Goal: Task Accomplishment & Management: Use online tool/utility

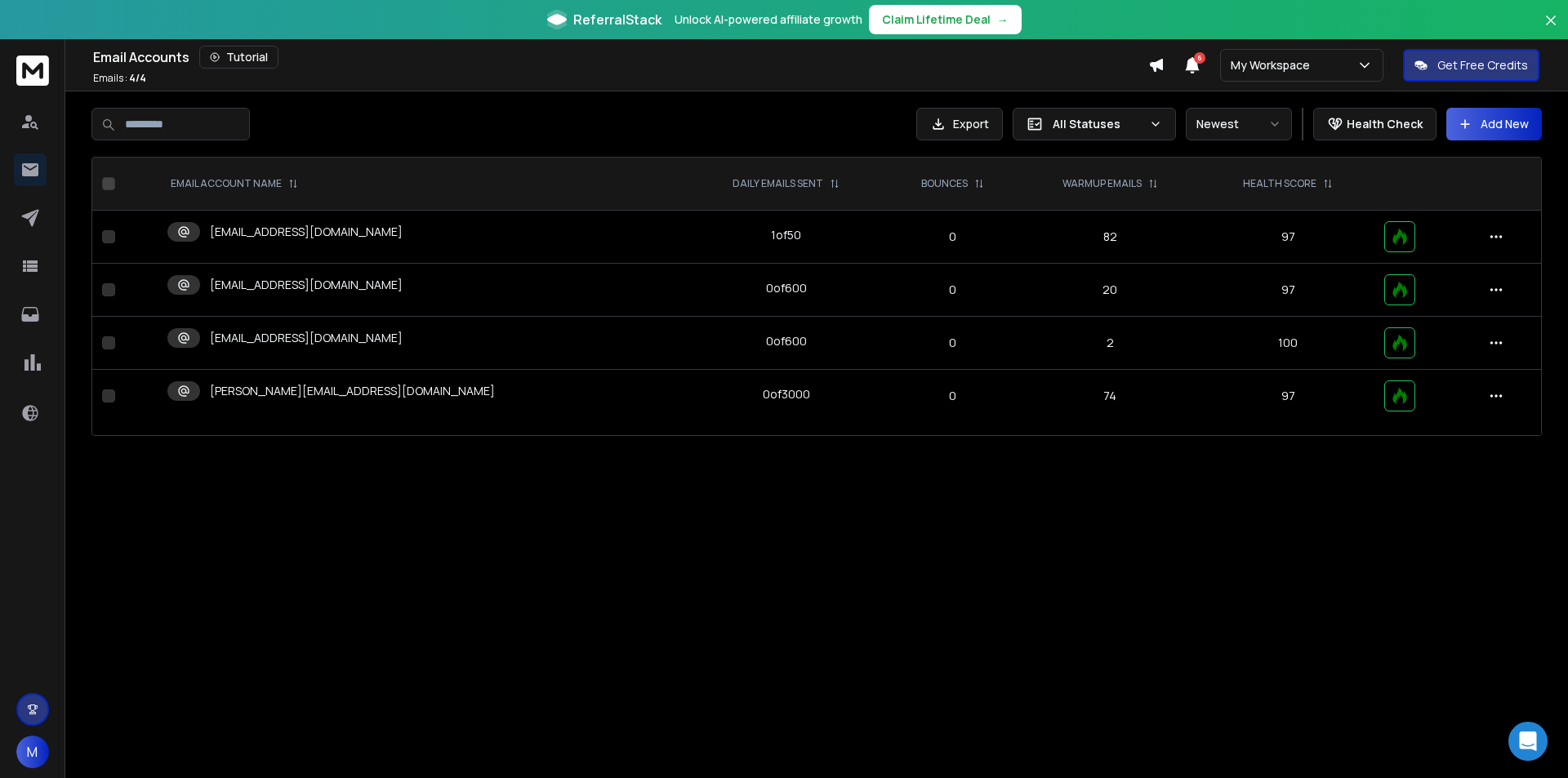
click at [887, 254] on td "0" at bounding box center [953, 238] width 133 height 53
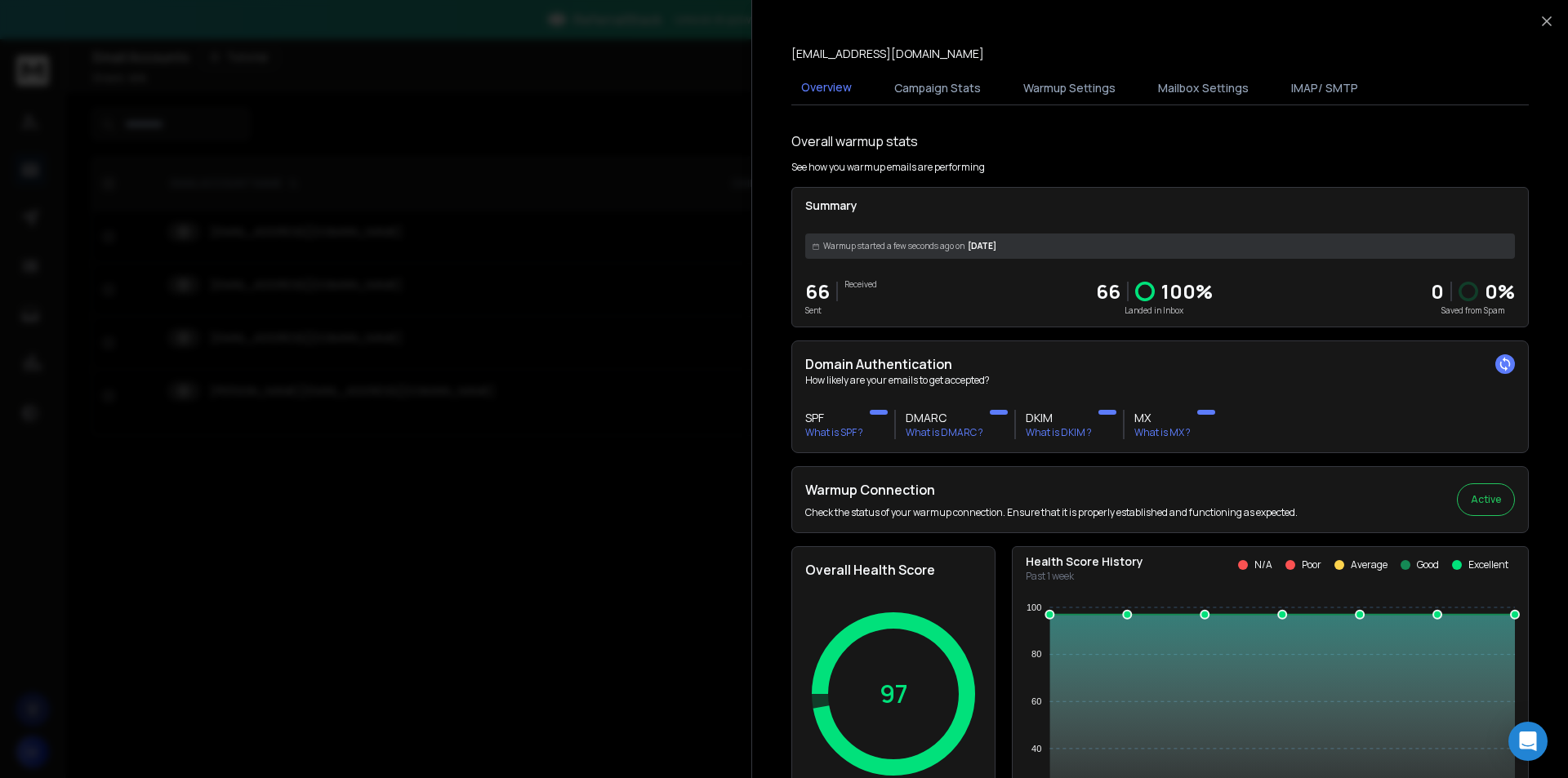
click at [938, 90] on button "Campaign Stats" at bounding box center [938, 88] width 107 height 35
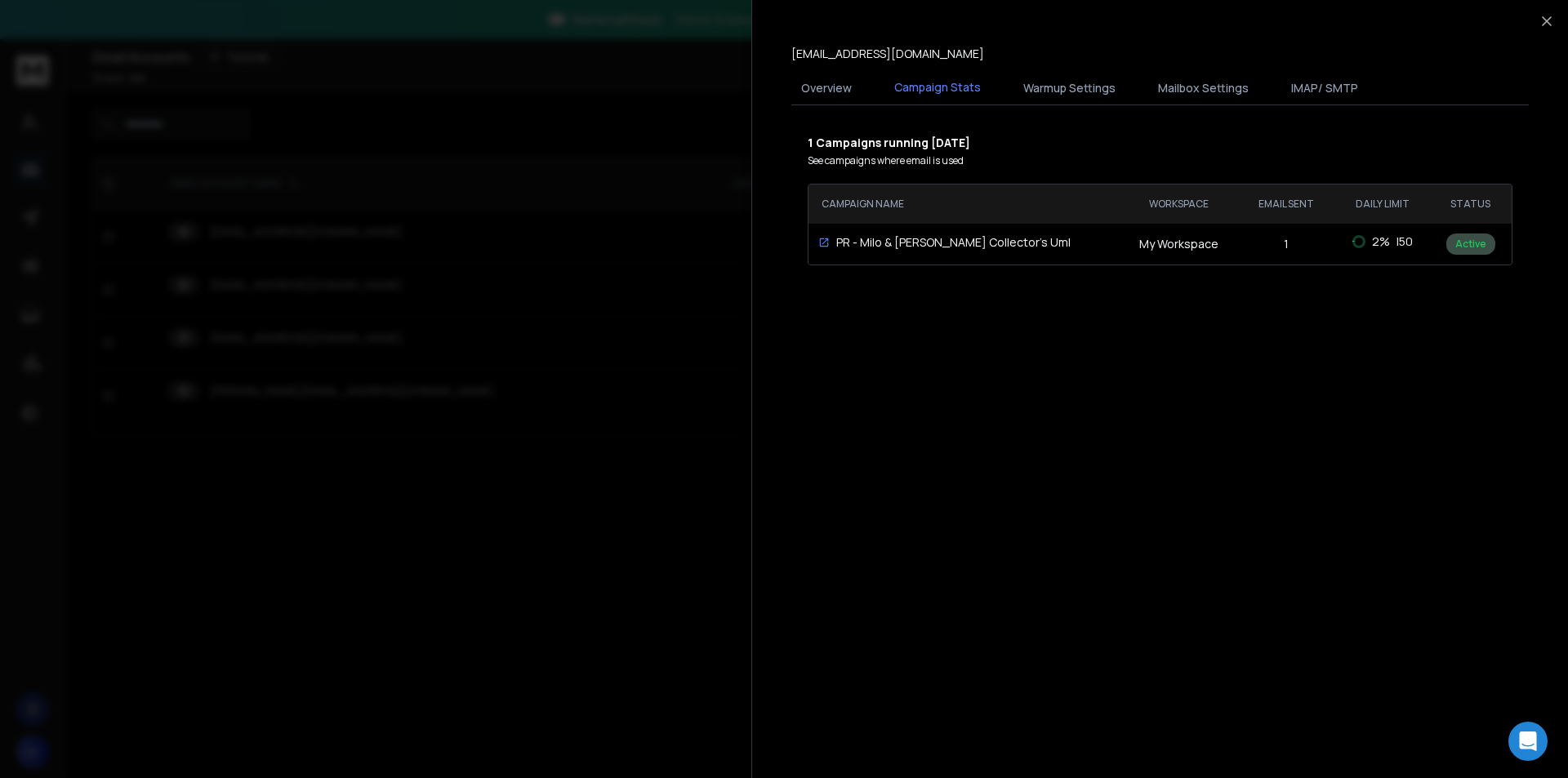
click at [942, 78] on button "Campaign Stats" at bounding box center [938, 88] width 107 height 37
click at [632, 235] on div at bounding box center [784, 389] width 1568 height 778
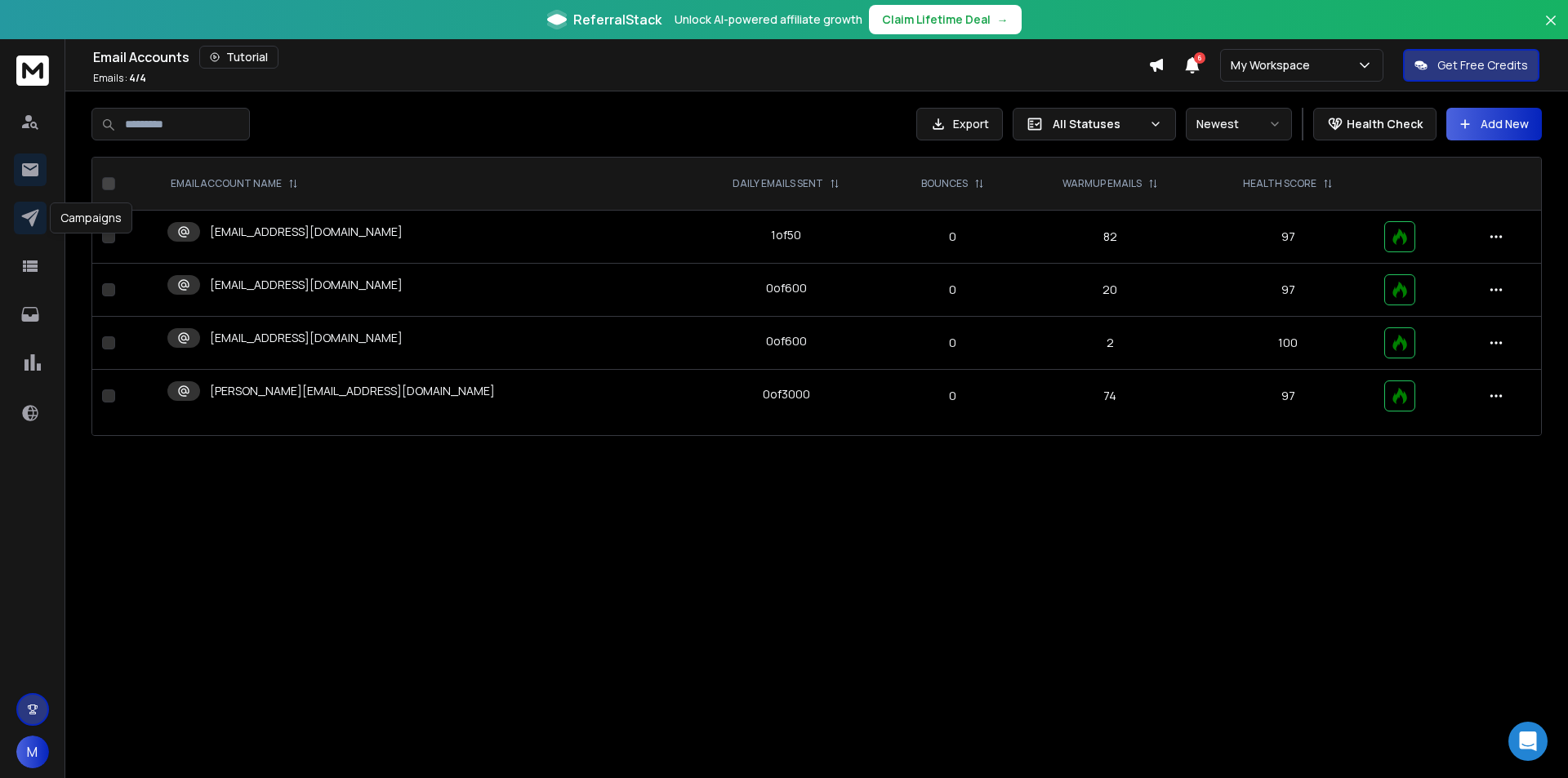
click at [34, 224] on icon at bounding box center [31, 218] width 20 height 20
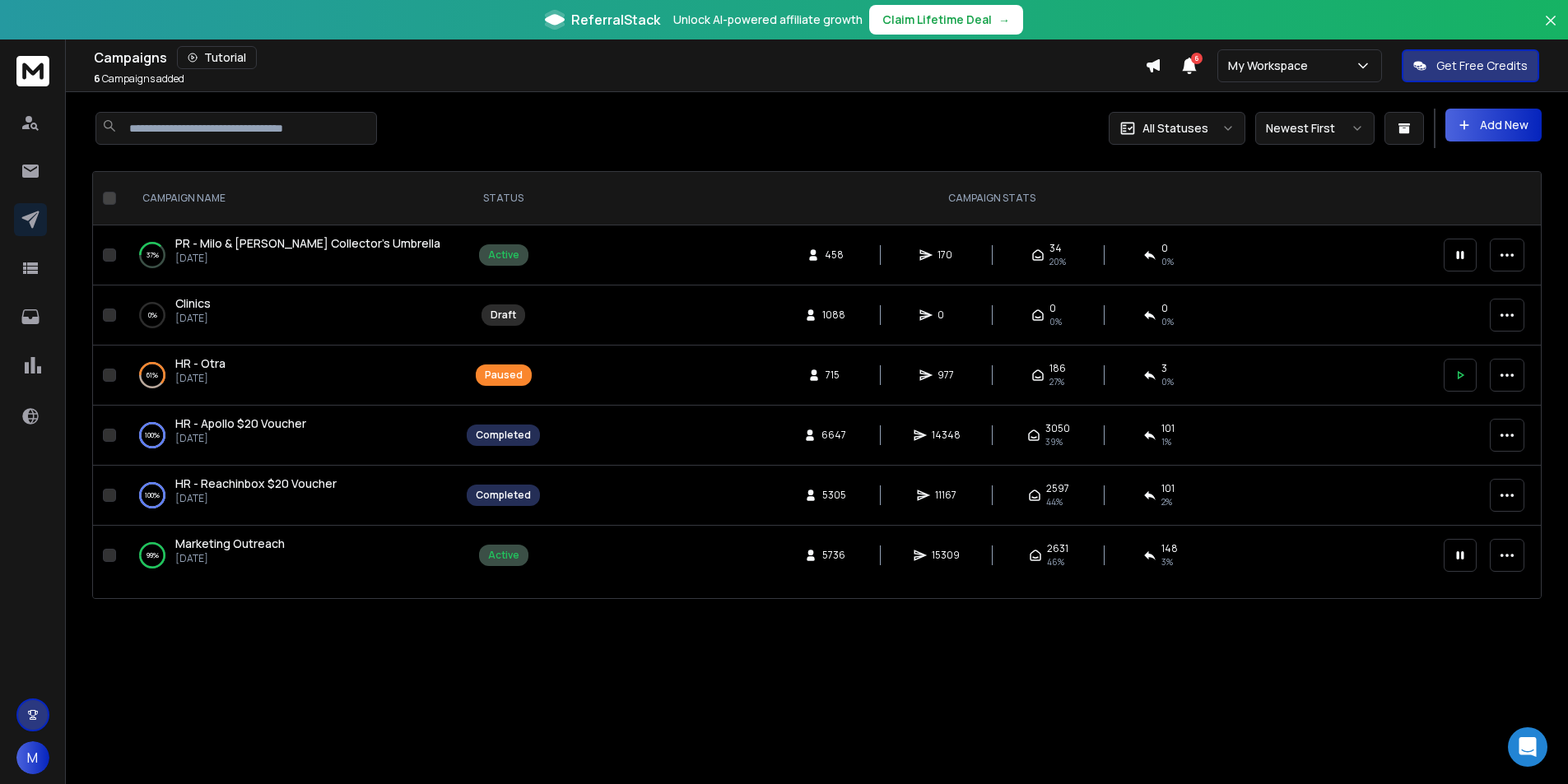
click at [372, 271] on div "37 % PR - Milo & [PERSON_NAME] Collector's Umbrella [DATE]" at bounding box center [289, 255] width 301 height 40
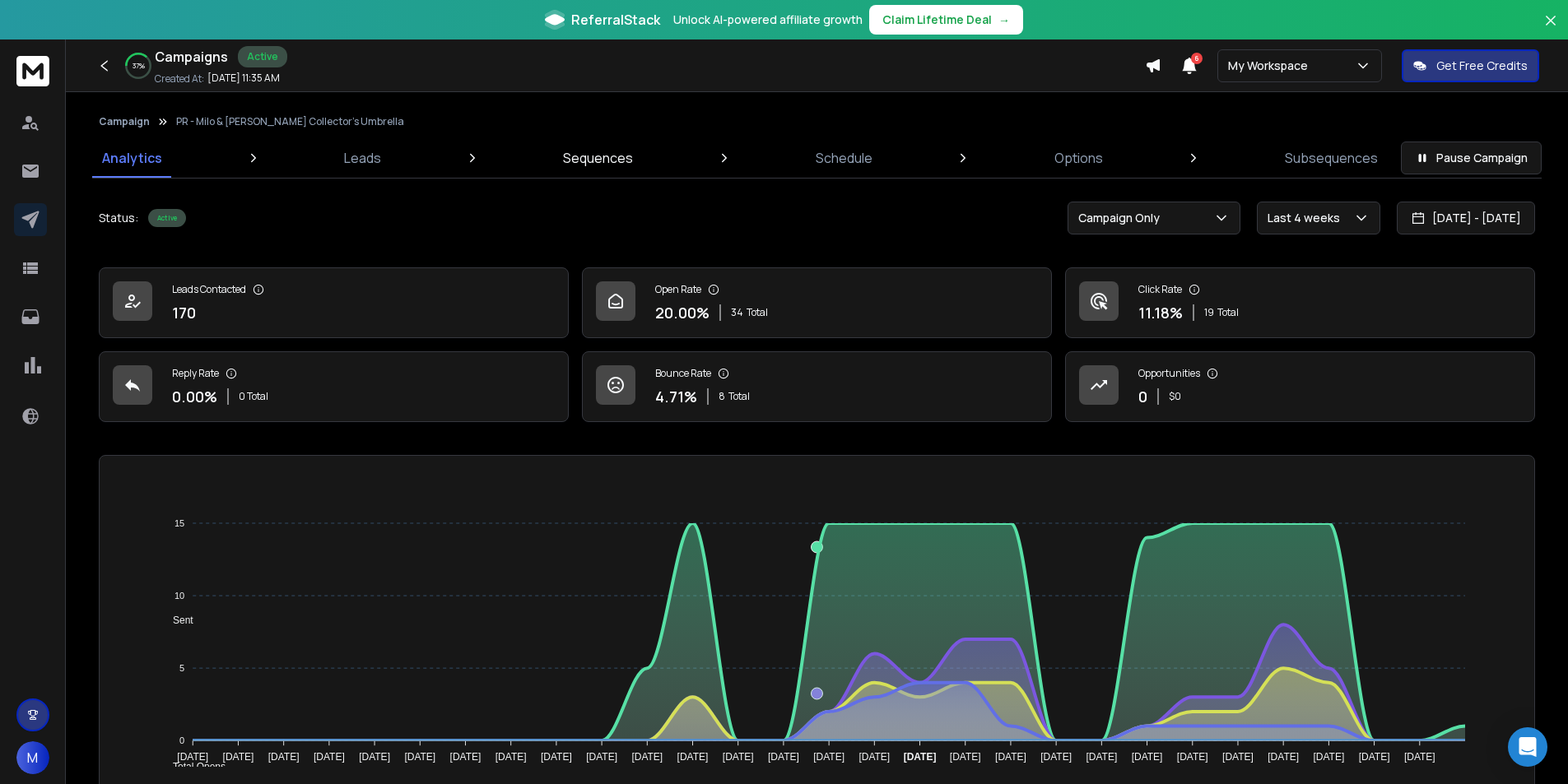
click at [625, 164] on p "Sequences" at bounding box center [598, 158] width 70 height 20
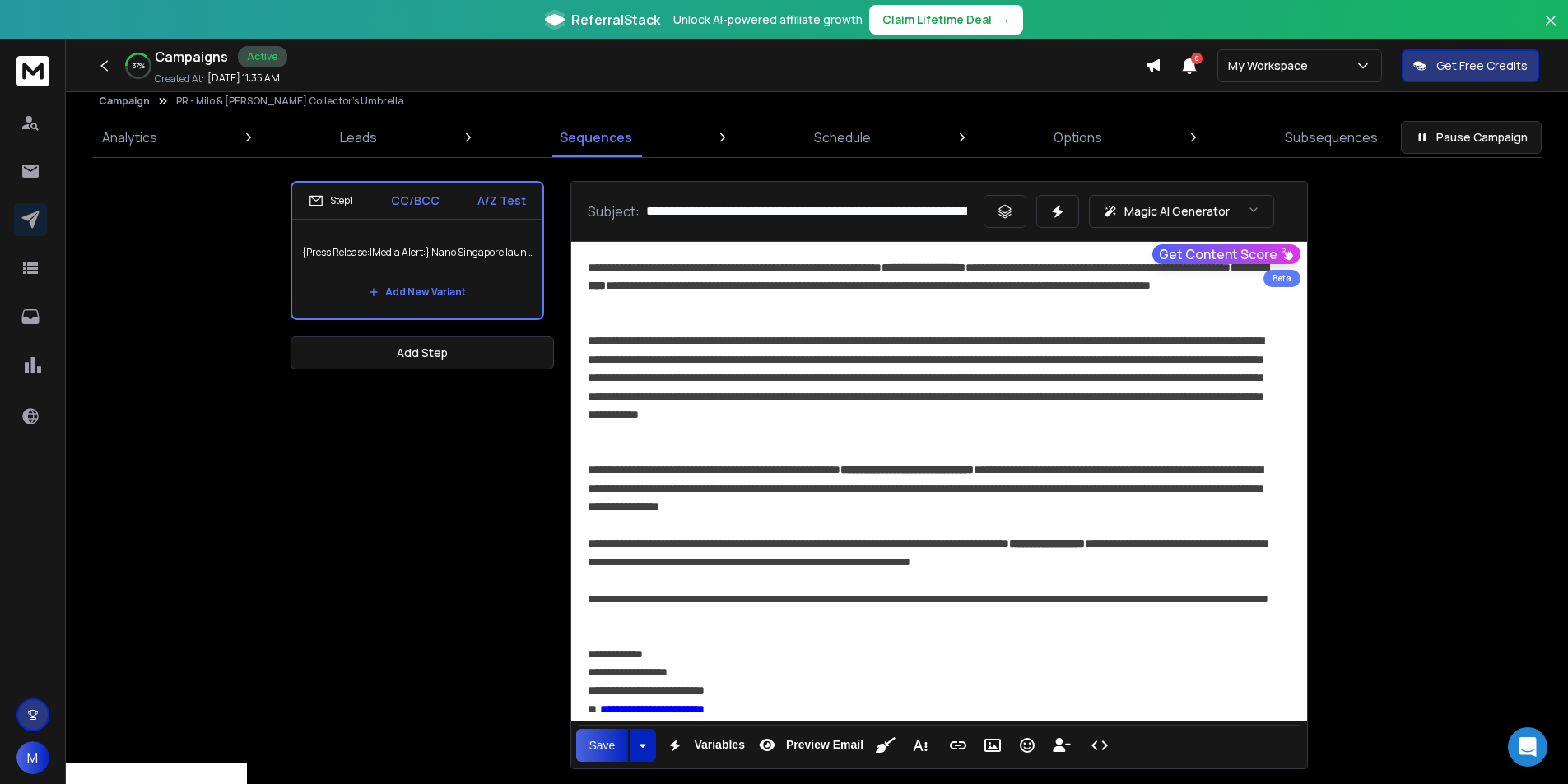
scroll to position [29, 0]
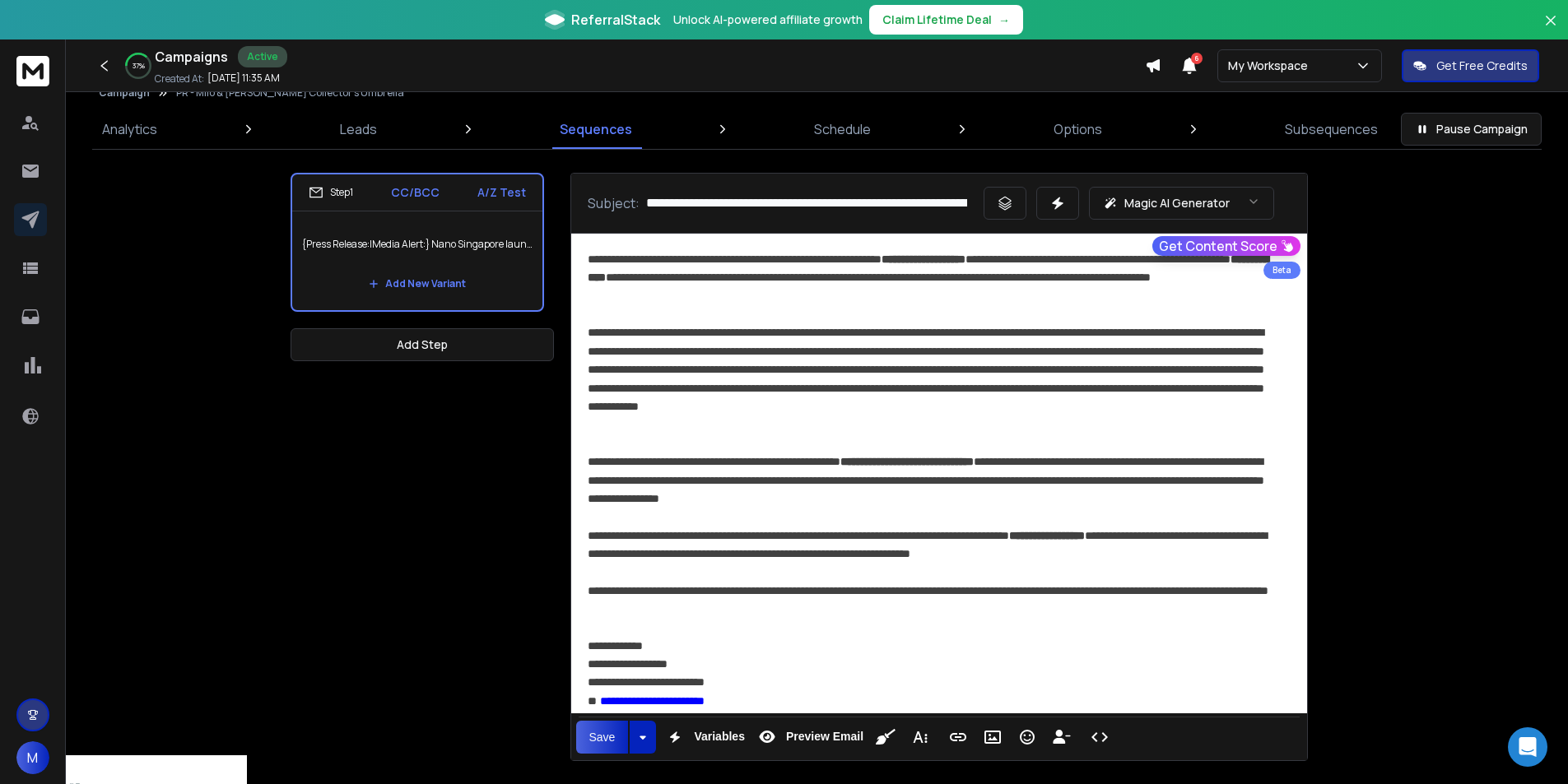
drag, startPoint x: 1402, startPoint y: 269, endPoint x: 1399, endPoint y: 357, distance: 88.1
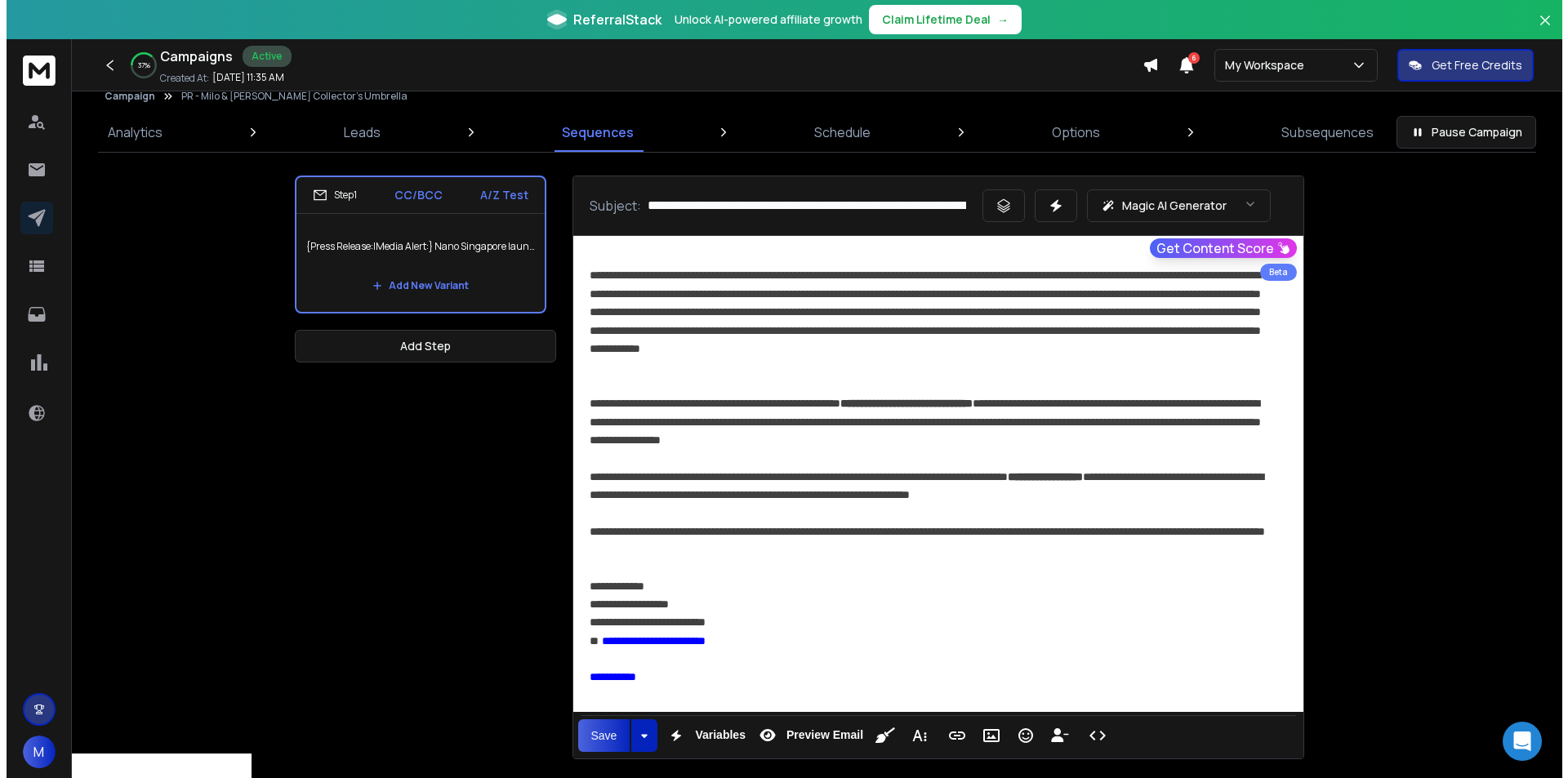
scroll to position [0, 0]
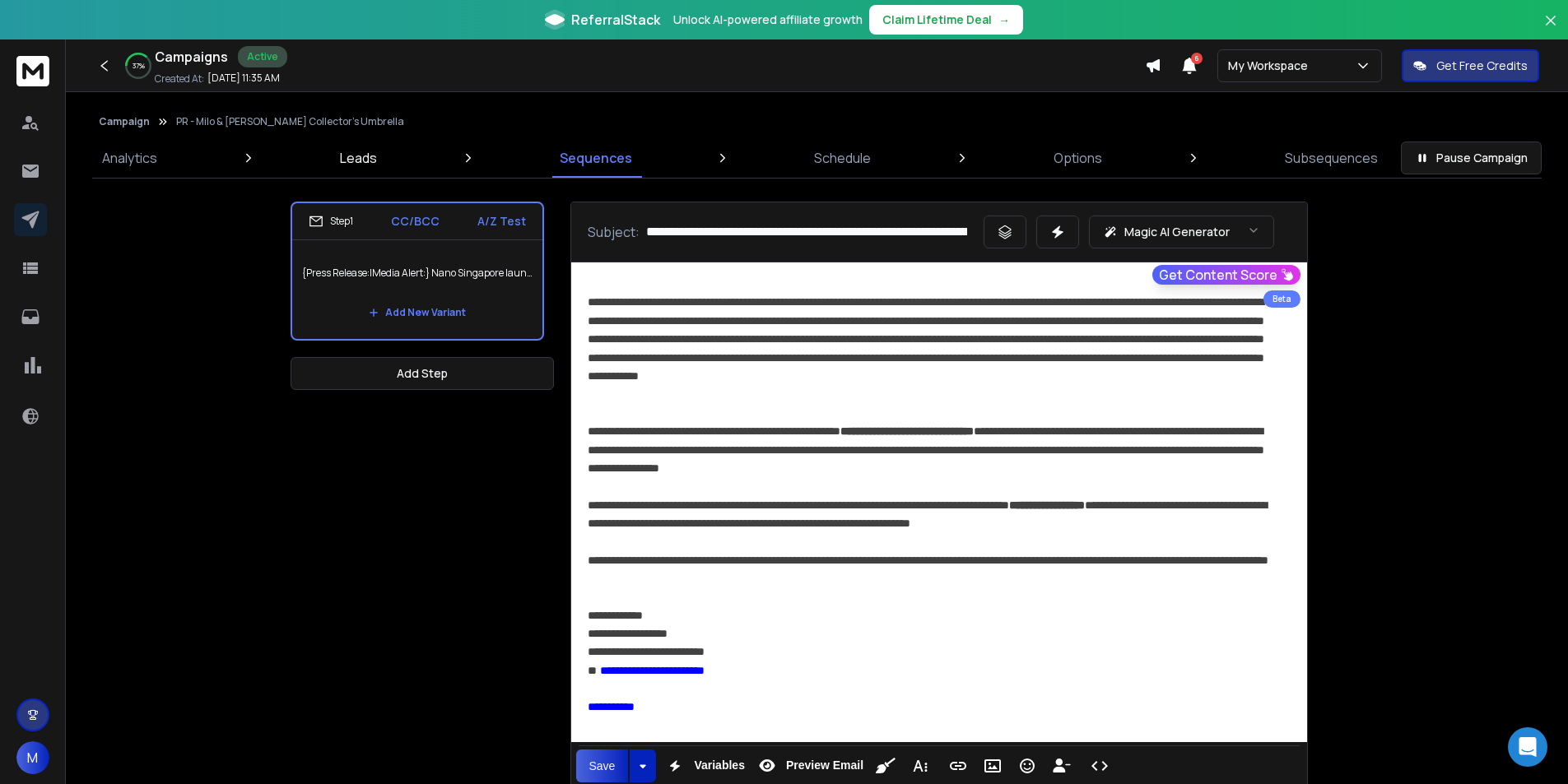
click at [367, 157] on p "Leads" at bounding box center [358, 158] width 37 height 20
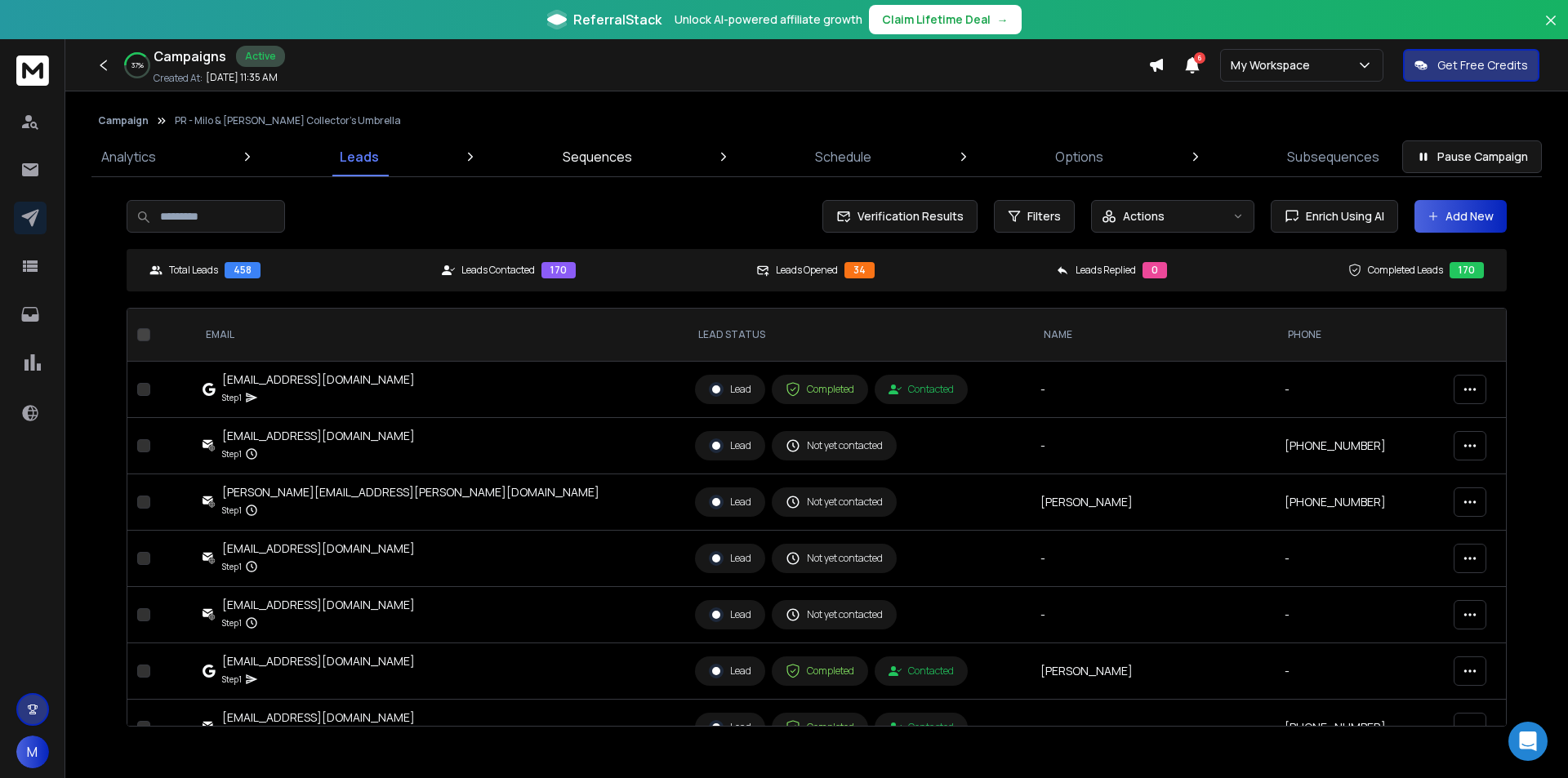
click at [617, 155] on p "Sequences" at bounding box center [598, 157] width 69 height 20
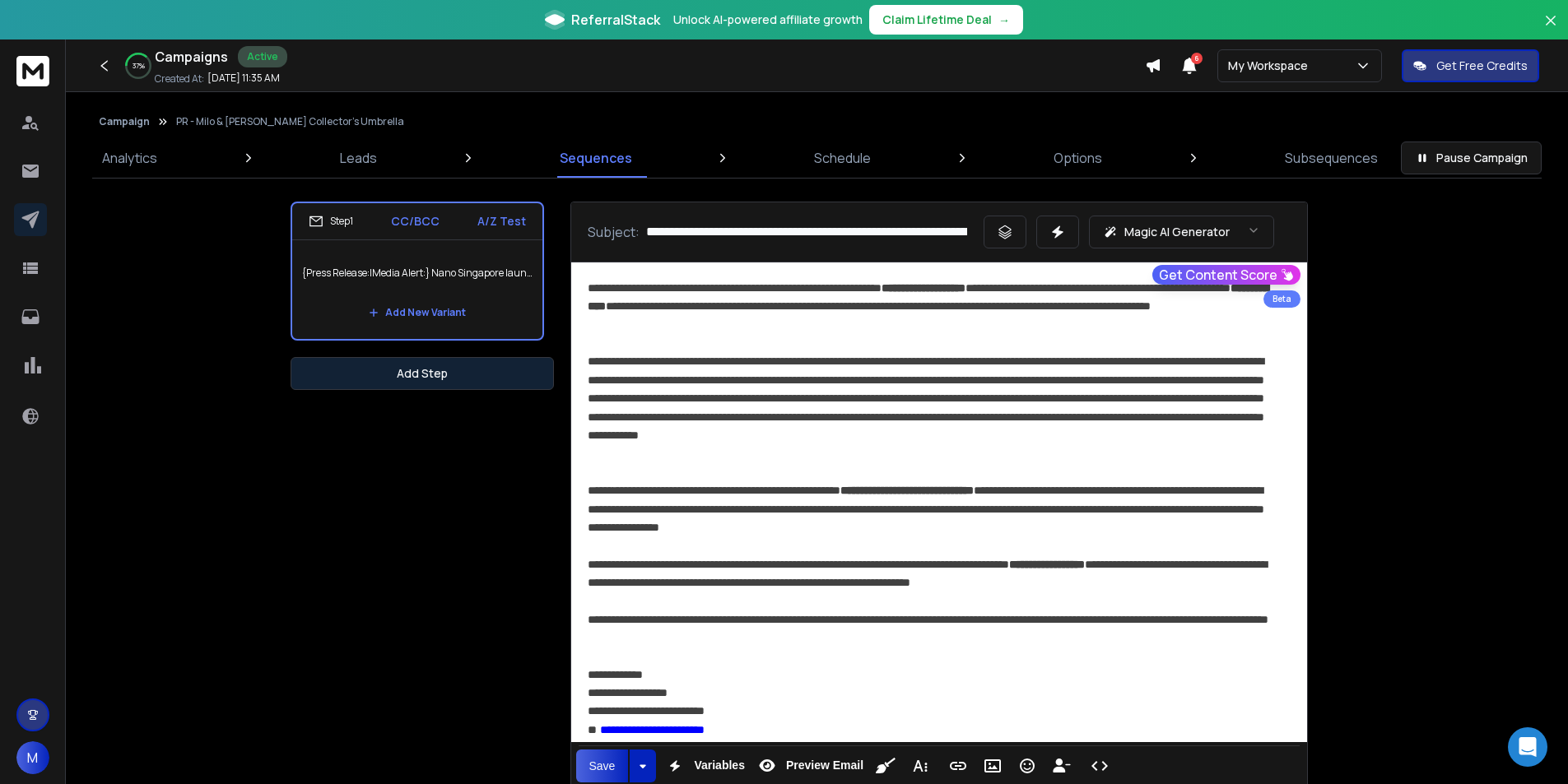
click at [382, 378] on button "Add Step" at bounding box center [421, 374] width 263 height 33
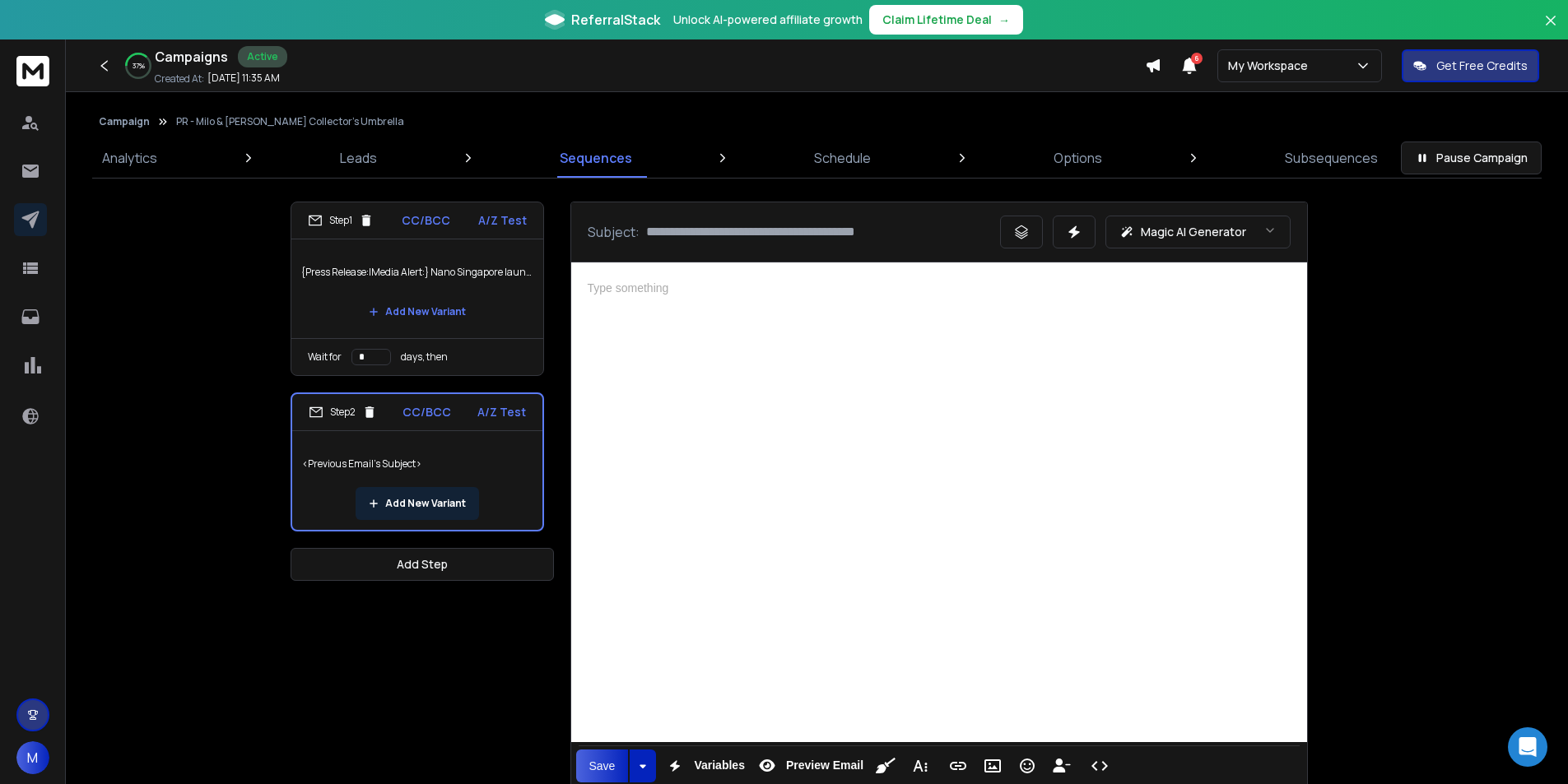
click at [407, 499] on button "Add New Variant" at bounding box center [417, 503] width 123 height 33
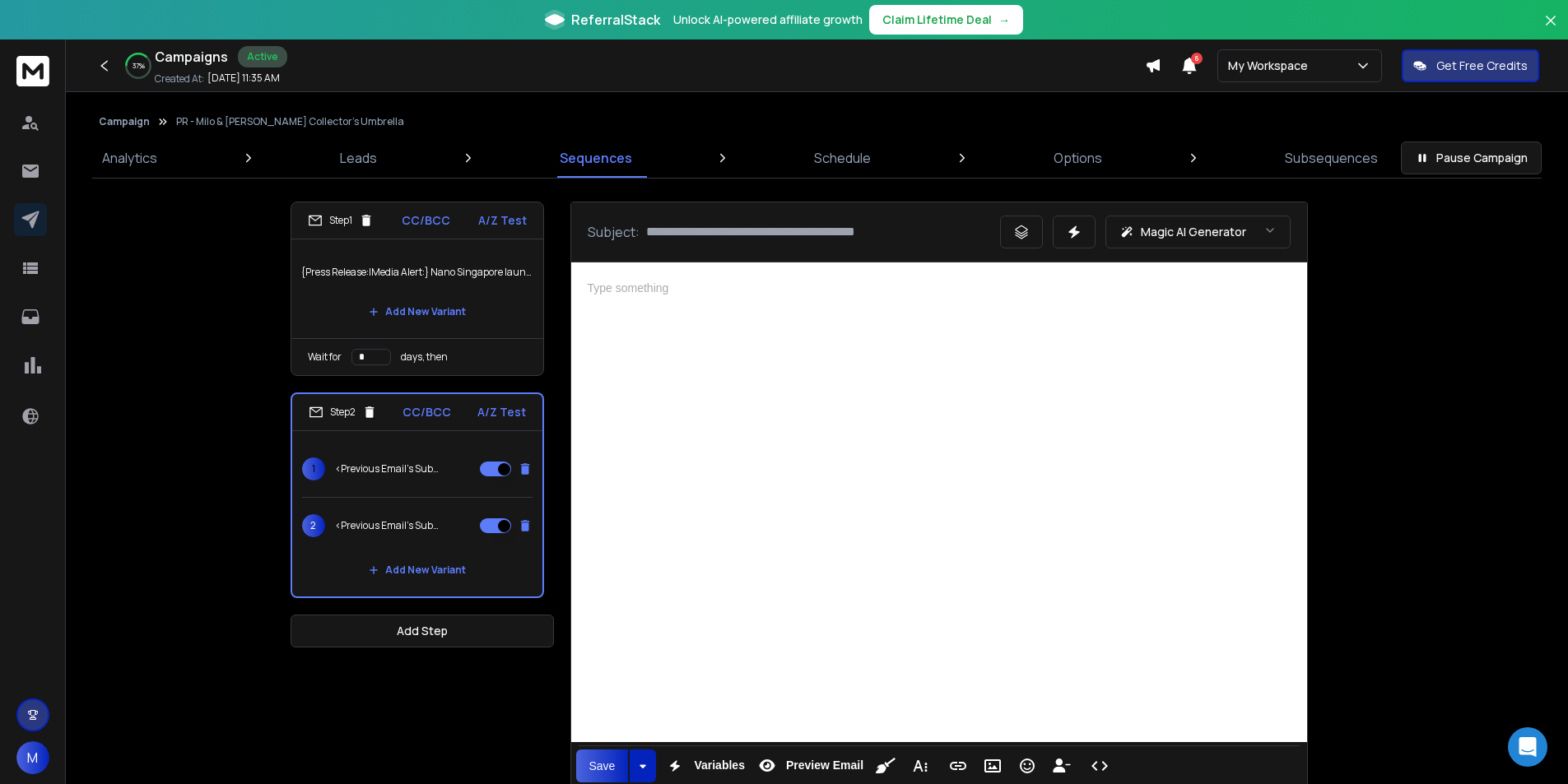
click at [366, 414] on icon at bounding box center [369, 412] width 15 height 15
type input "**********"
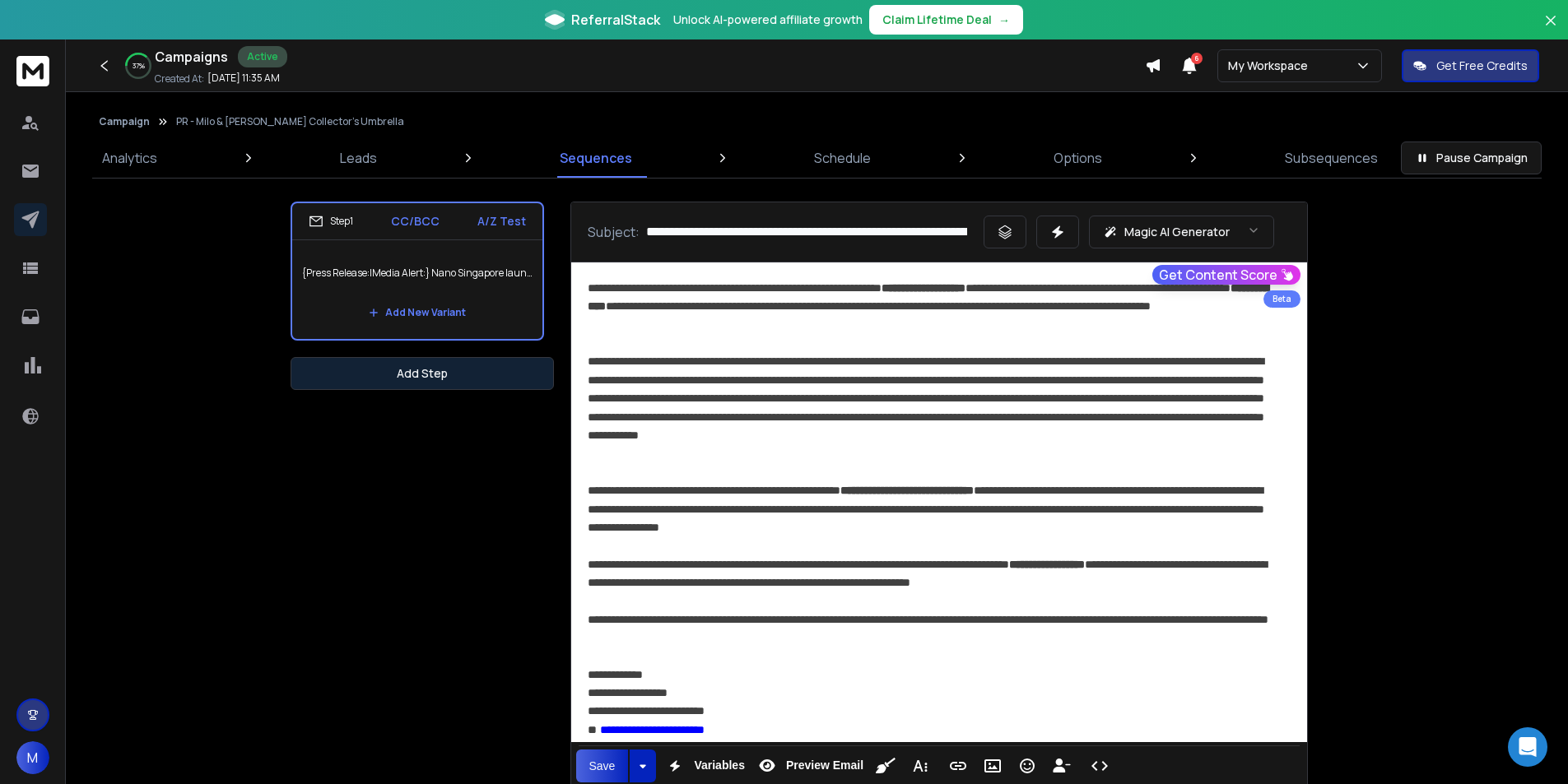
click at [391, 388] on button "Add Step" at bounding box center [421, 374] width 263 height 33
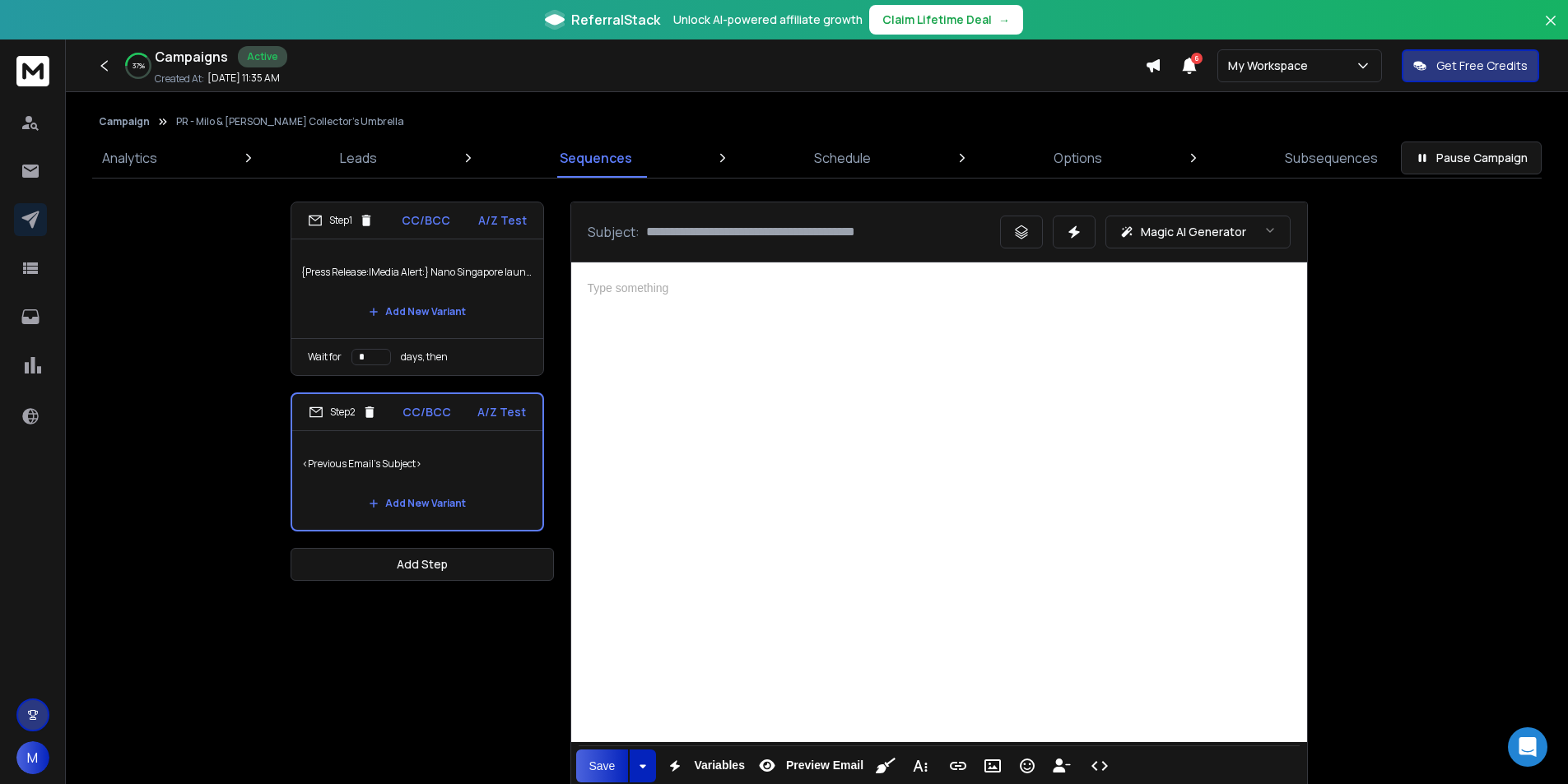
click at [370, 413] on icon at bounding box center [369, 412] width 9 height 12
type input "**********"
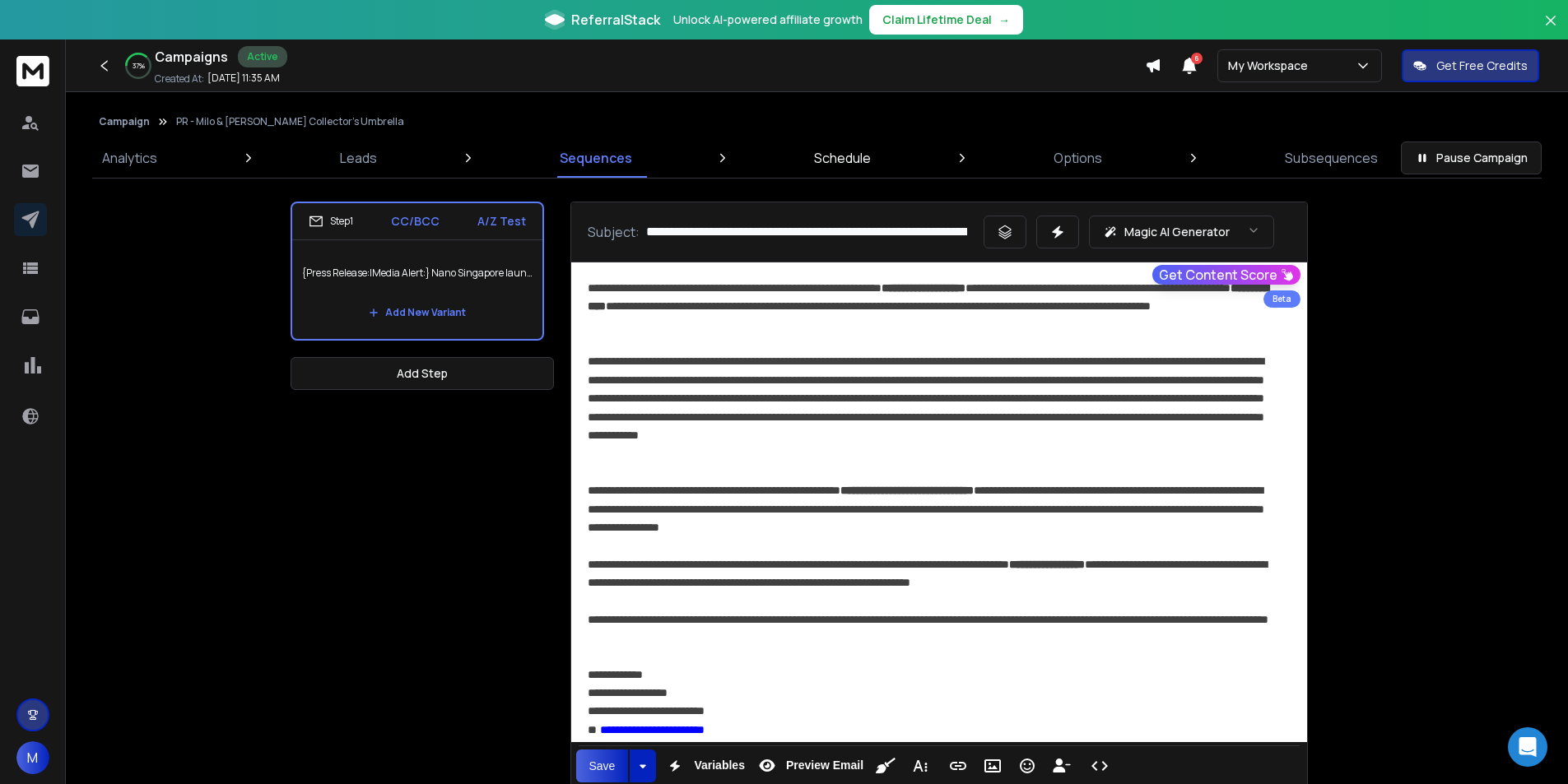
click at [852, 151] on p "Schedule" at bounding box center [842, 158] width 57 height 20
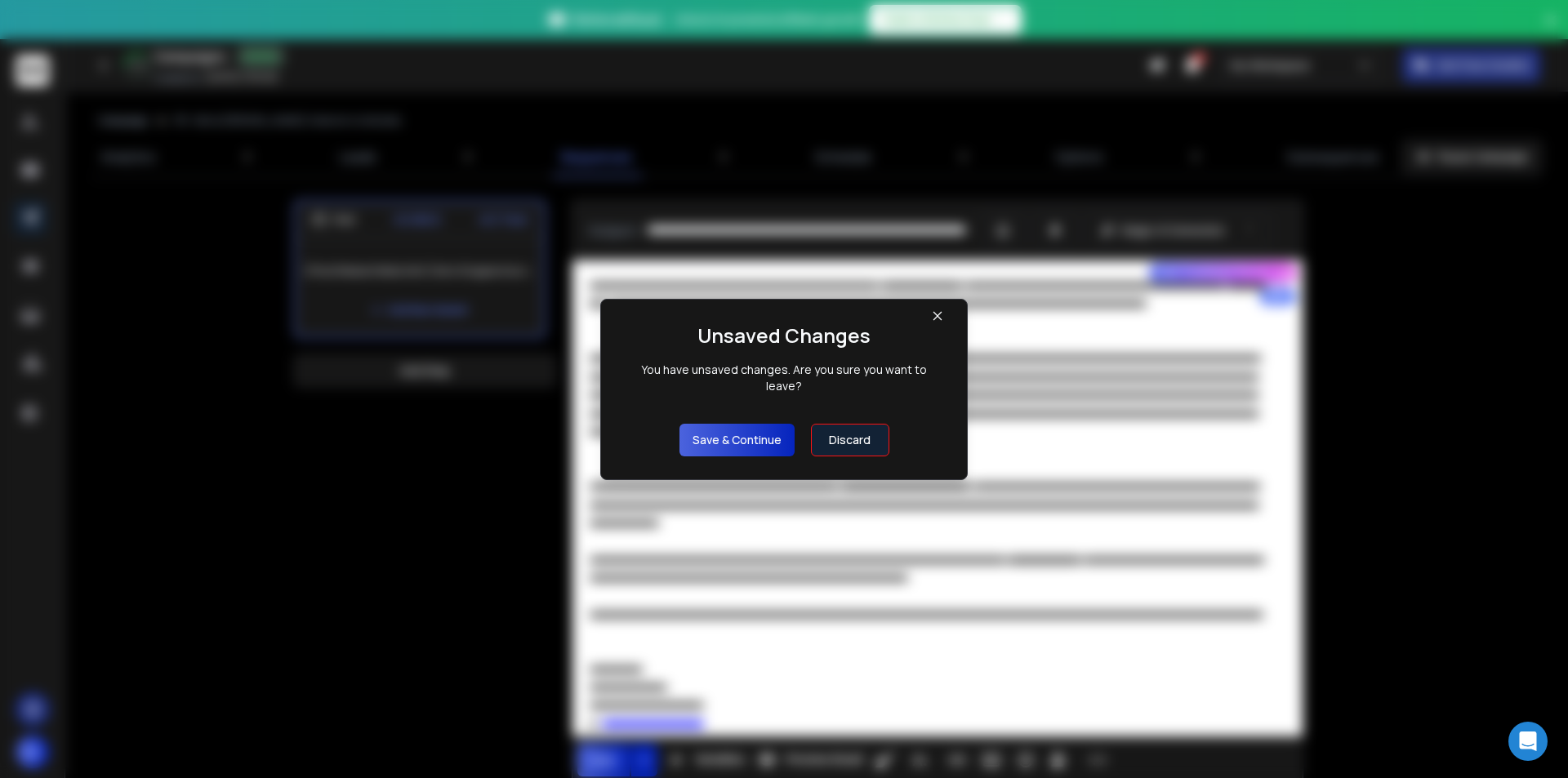
click at [834, 433] on button "Discard" at bounding box center [851, 440] width 79 height 33
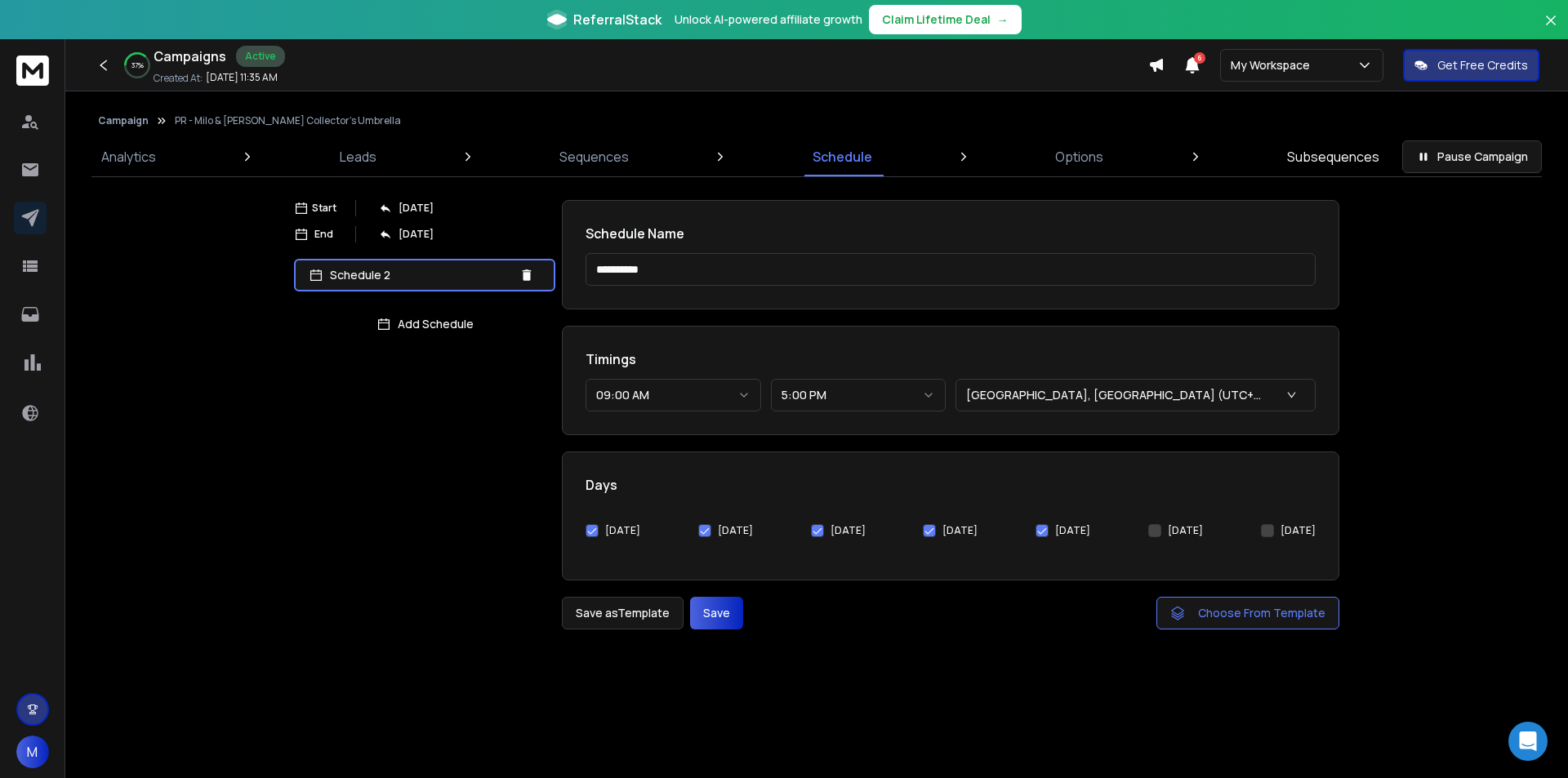
click at [1351, 165] on p "Subsequences" at bounding box center [1333, 157] width 93 height 20
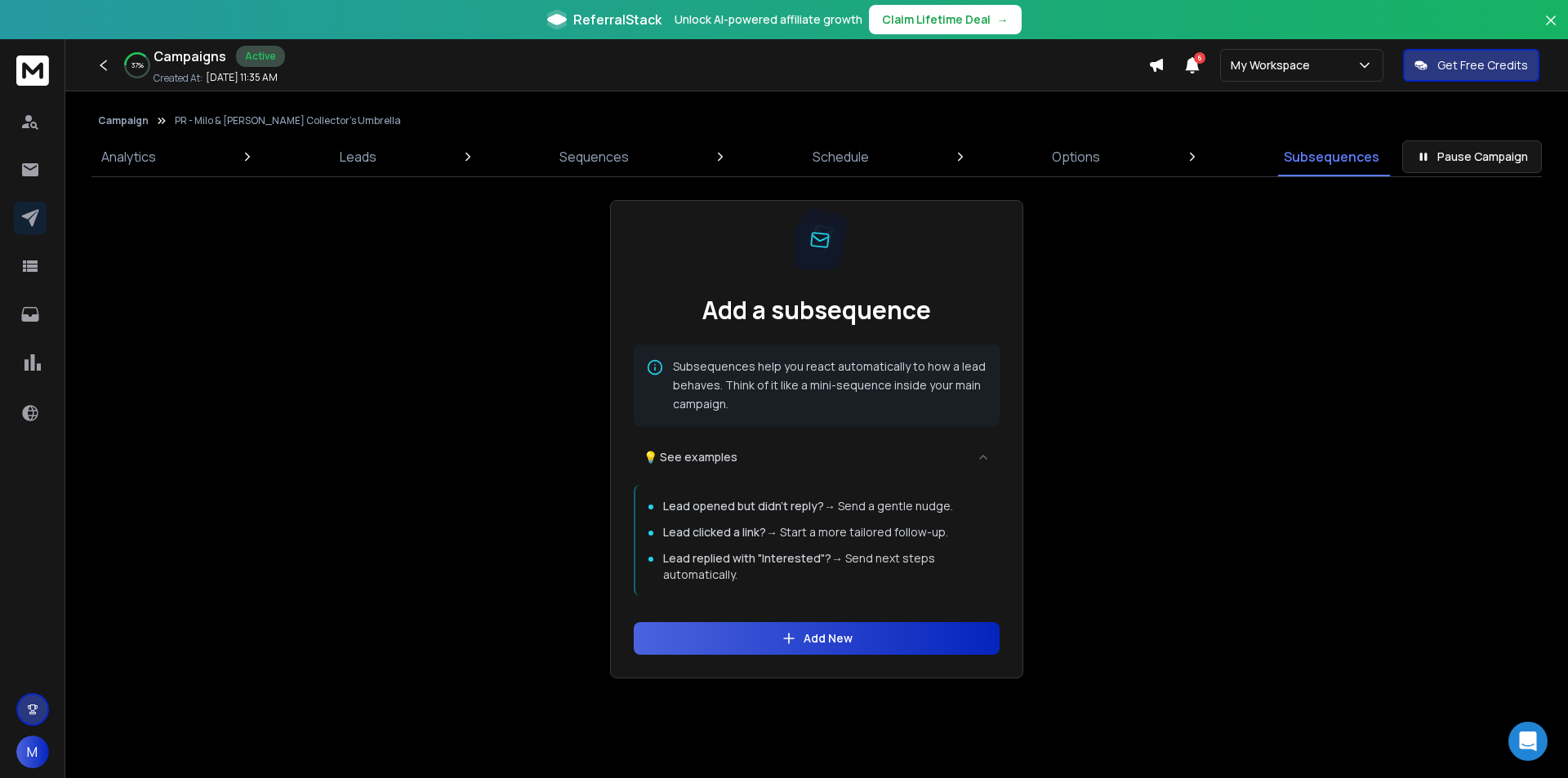
click at [838, 640] on button "Add New" at bounding box center [817, 638] width 366 height 33
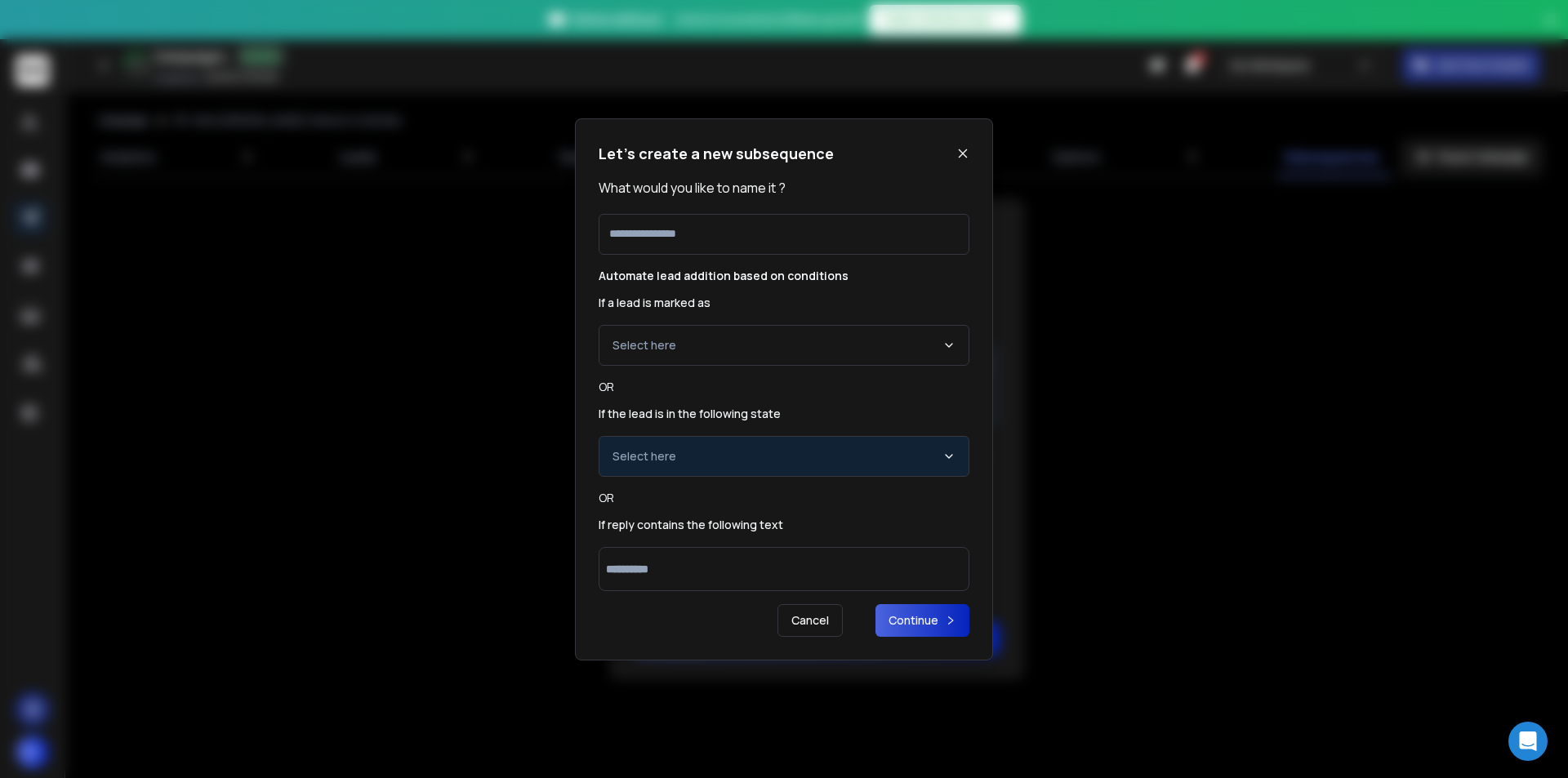
click at [802, 464] on button "Select here" at bounding box center [784, 456] width 371 height 40
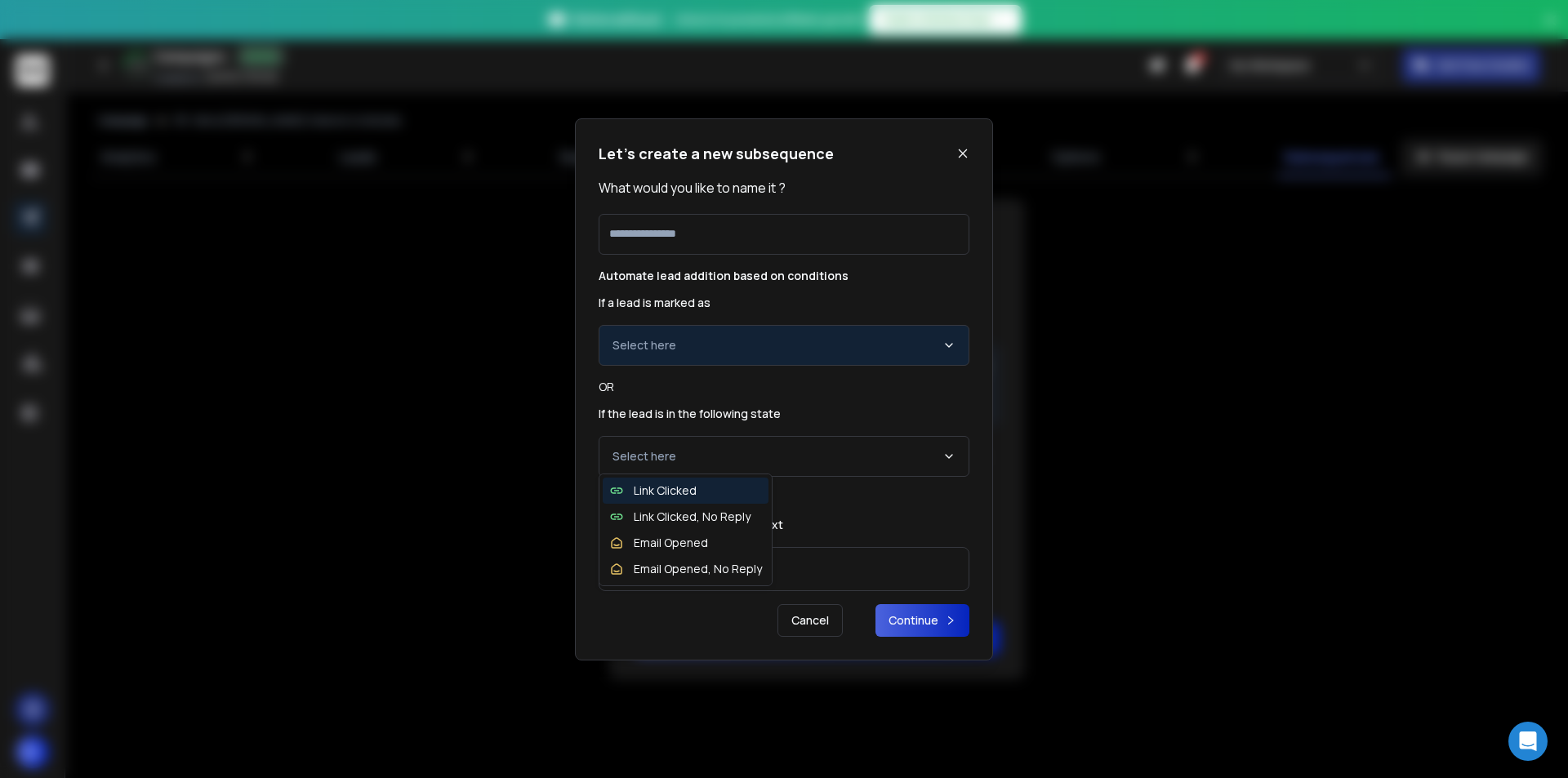
click at [725, 328] on button "Select here" at bounding box center [784, 345] width 371 height 40
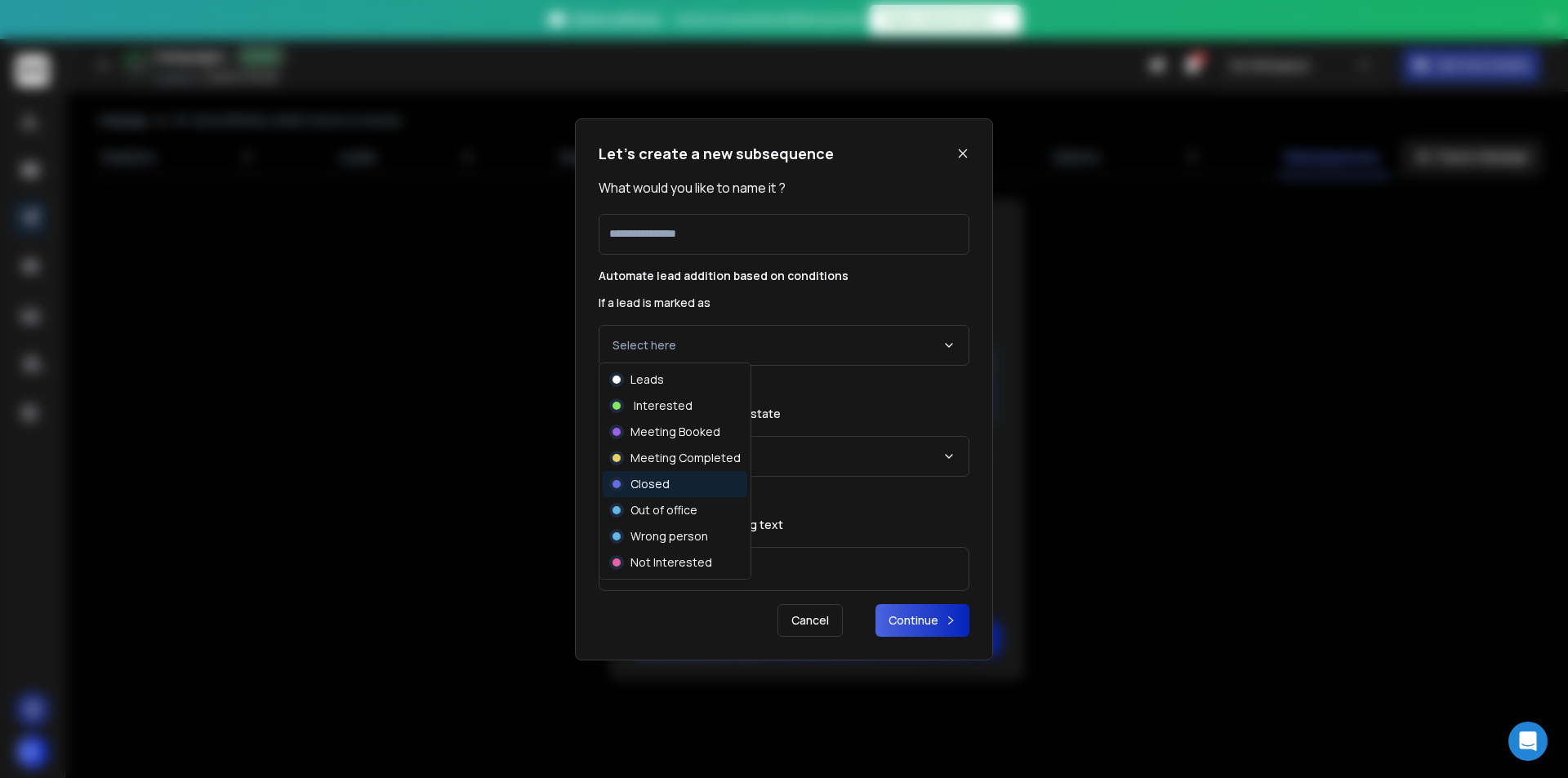
click at [884, 391] on form "Automate lead addition based on conditions If a lead is marked as Select here O…" at bounding box center [784, 417] width 371 height 440
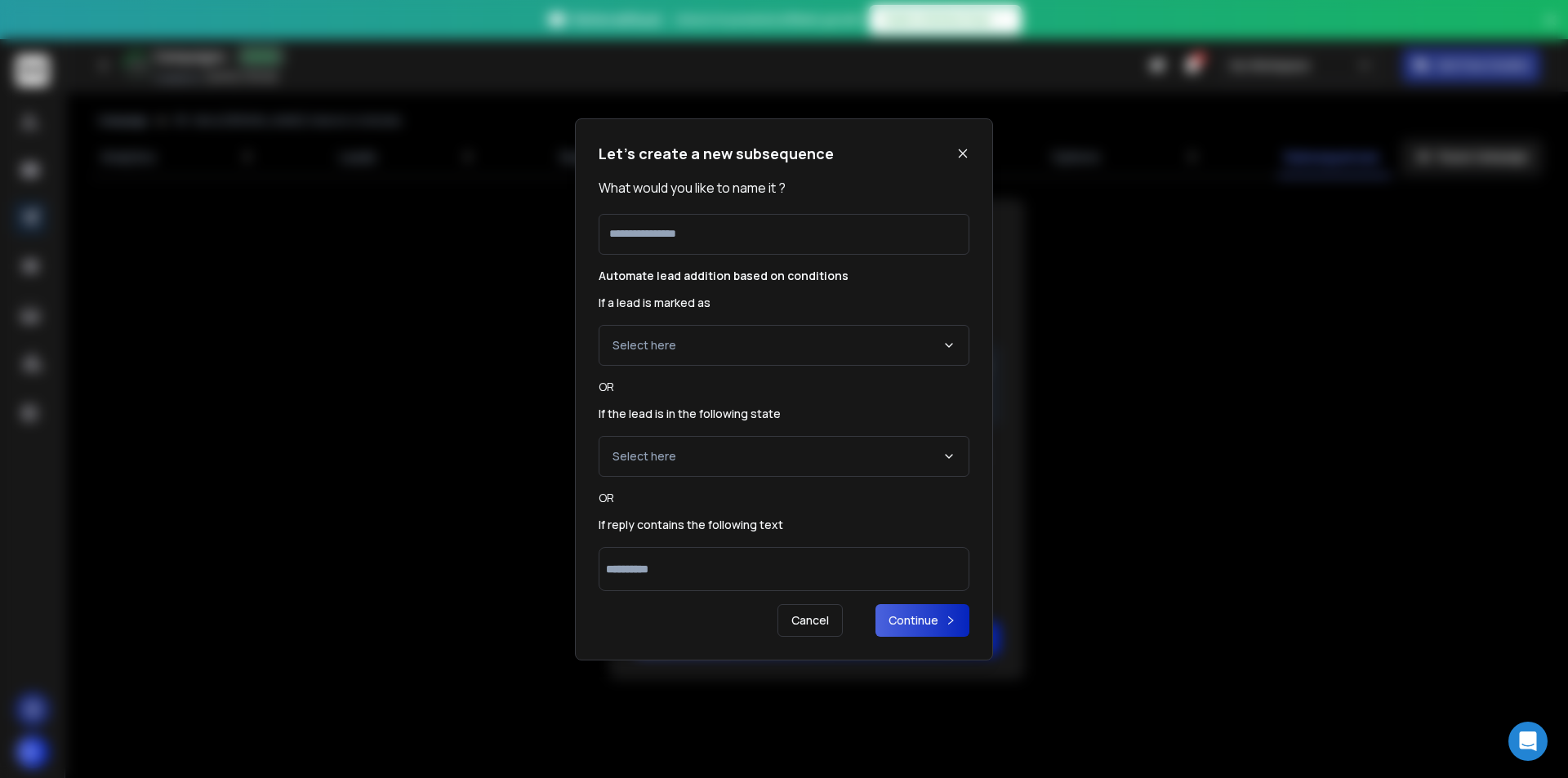
click at [851, 225] on input at bounding box center [784, 234] width 371 height 40
drag, startPoint x: 927, startPoint y: 507, endPoint x: 921, endPoint y: 517, distance: 11.7
click at [927, 507] on form "Automate lead addition based on conditions If a lead is marked as Select here O…" at bounding box center [784, 417] width 371 height 440
click at [805, 616] on p "Cancel" at bounding box center [811, 620] width 65 height 33
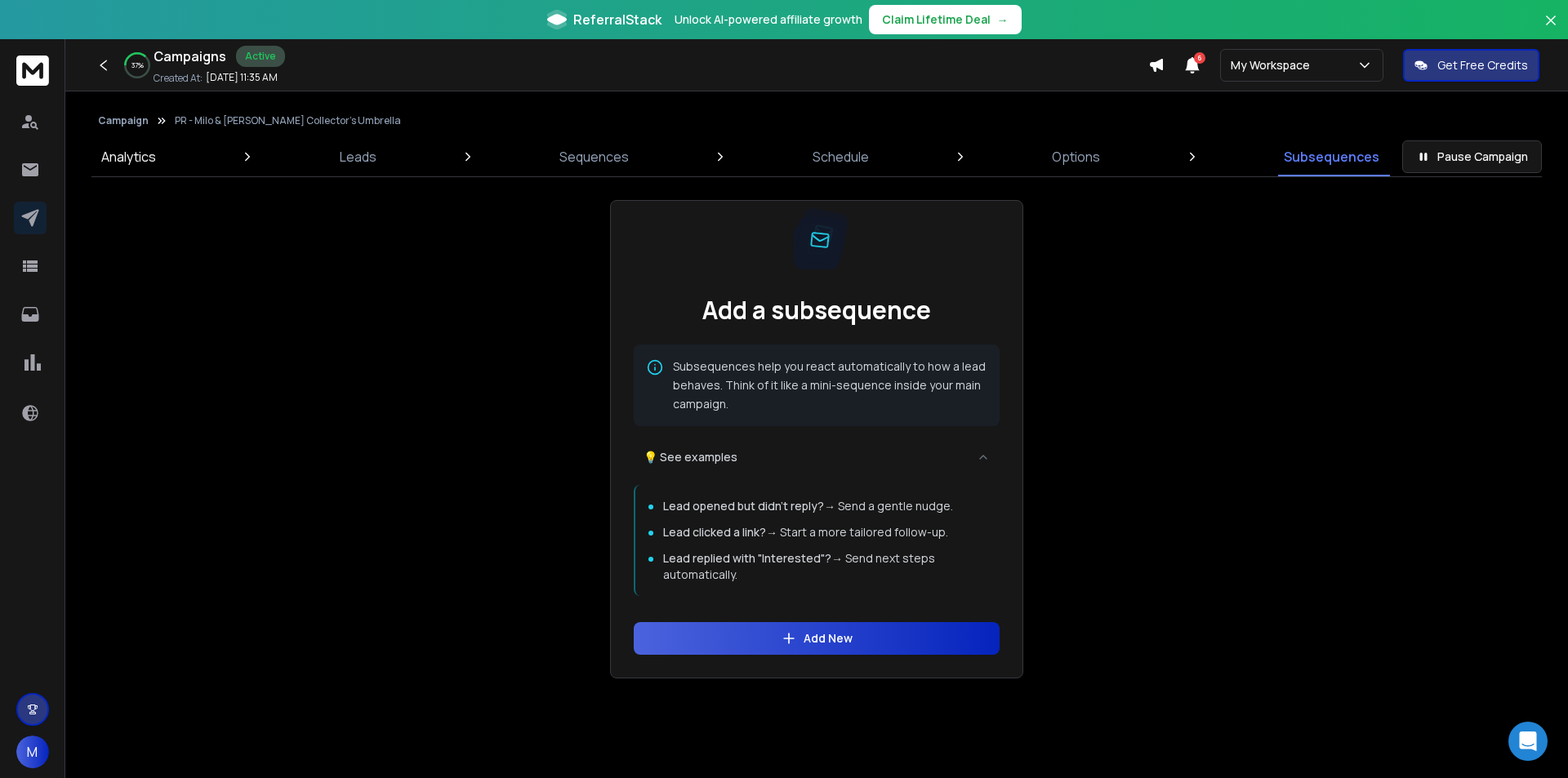
click at [108, 150] on p "Analytics" at bounding box center [128, 157] width 54 height 20
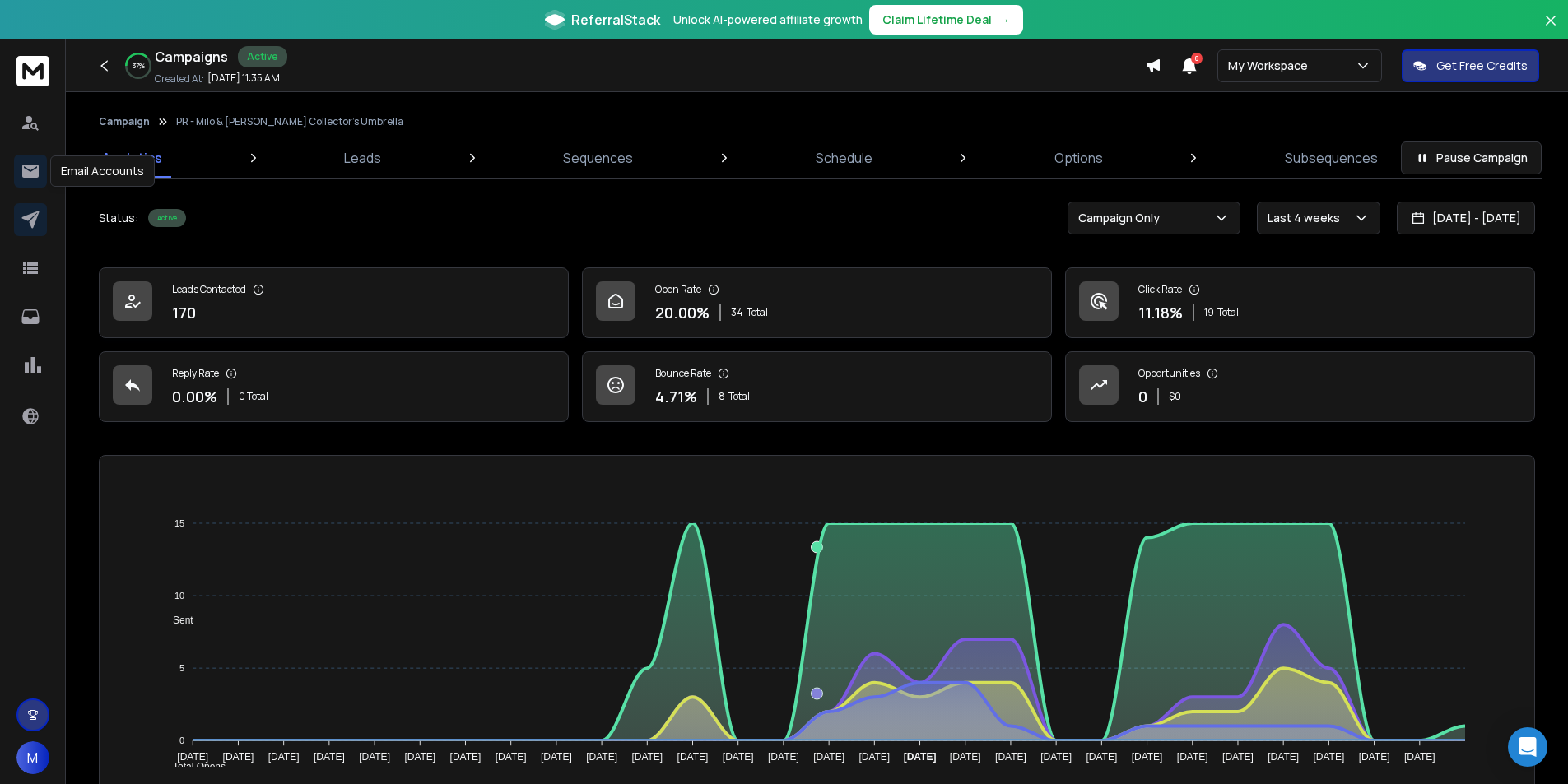
click at [29, 162] on icon at bounding box center [31, 171] width 20 height 20
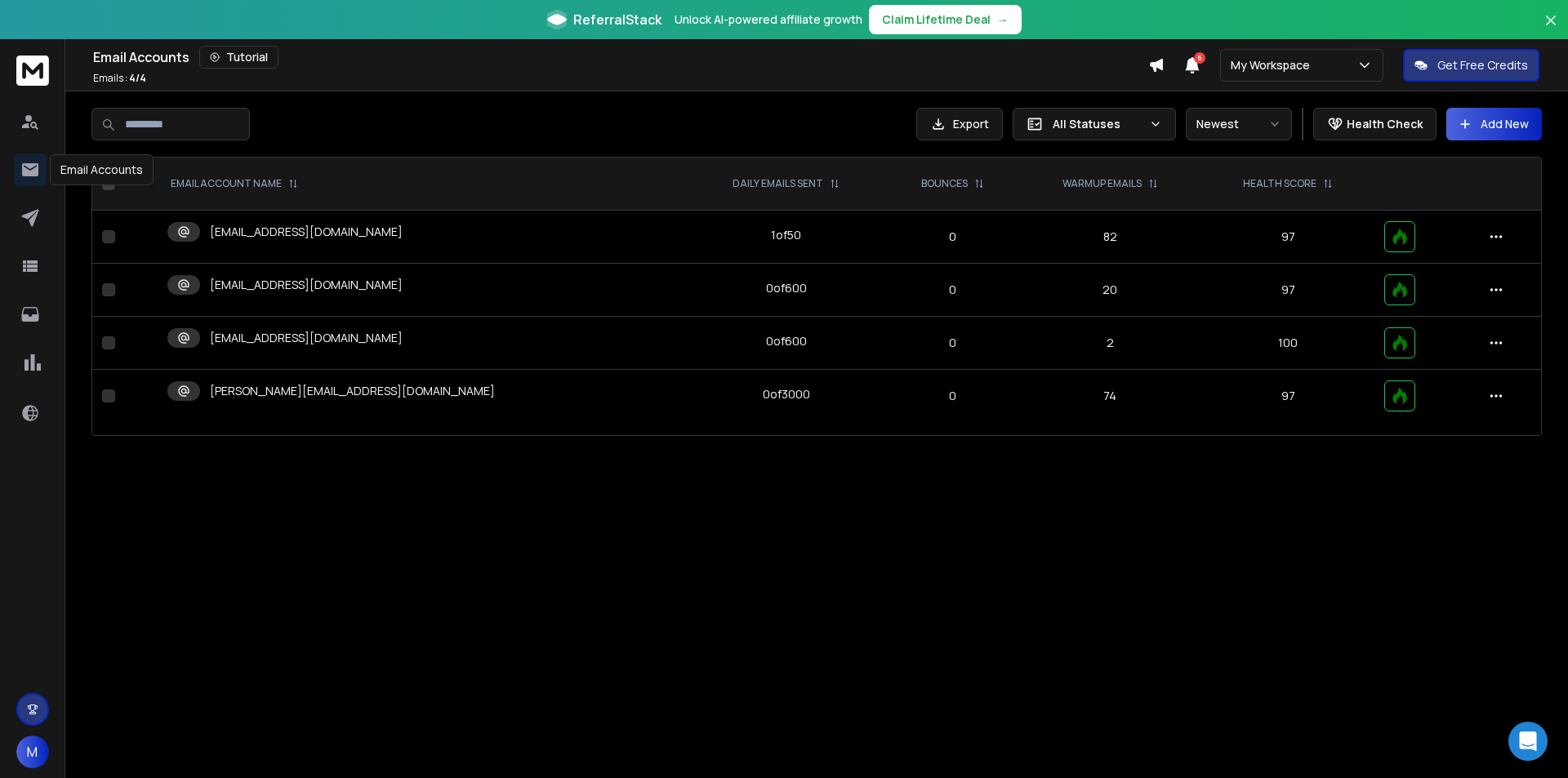
click at [1202, 230] on td "97" at bounding box center [1289, 238] width 174 height 53
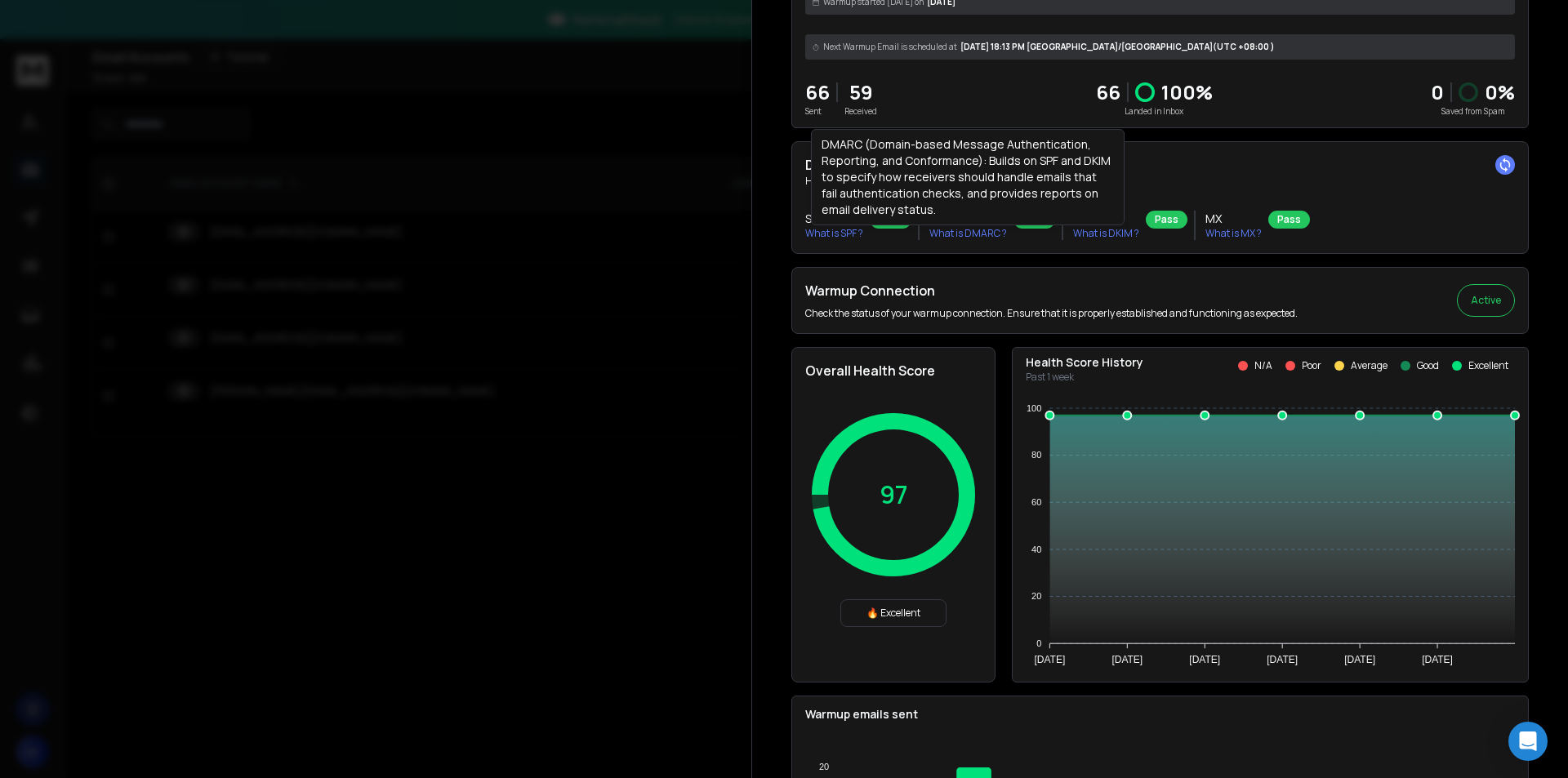
scroll to position [246, 0]
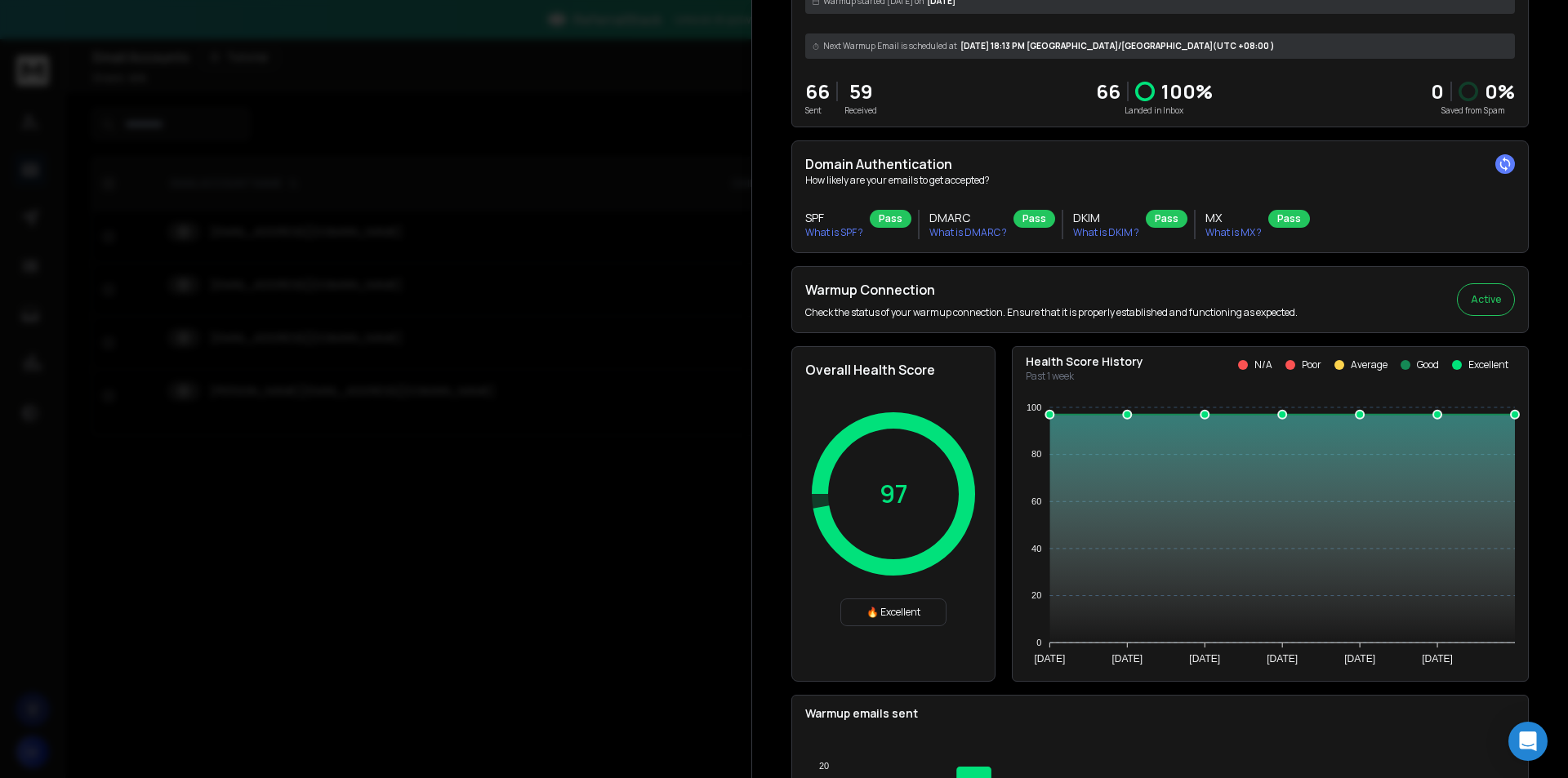
click at [645, 404] on div at bounding box center [784, 389] width 1568 height 778
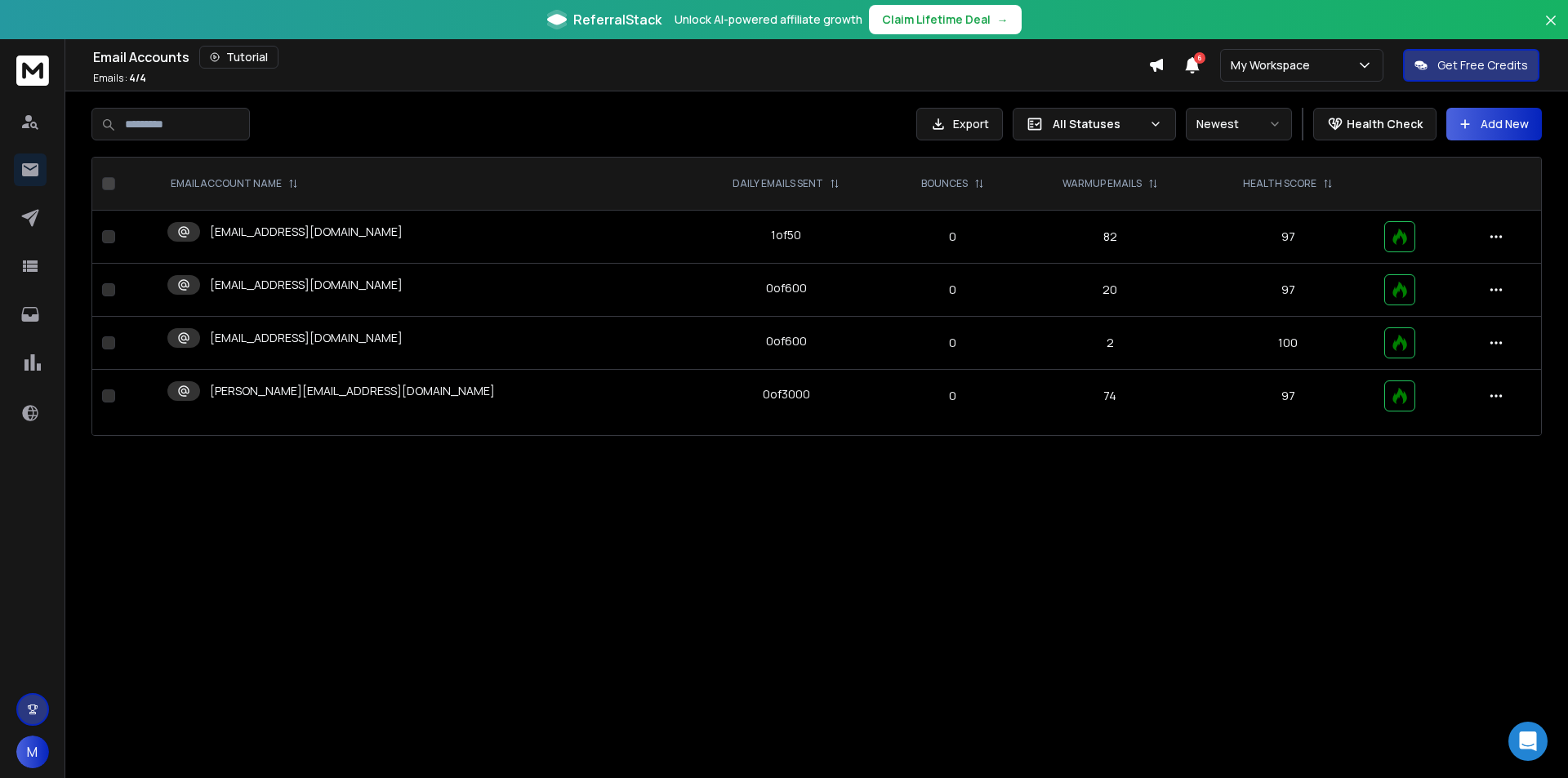
click at [687, 231] on td "1 of 50" at bounding box center [787, 232] width 199 height 42
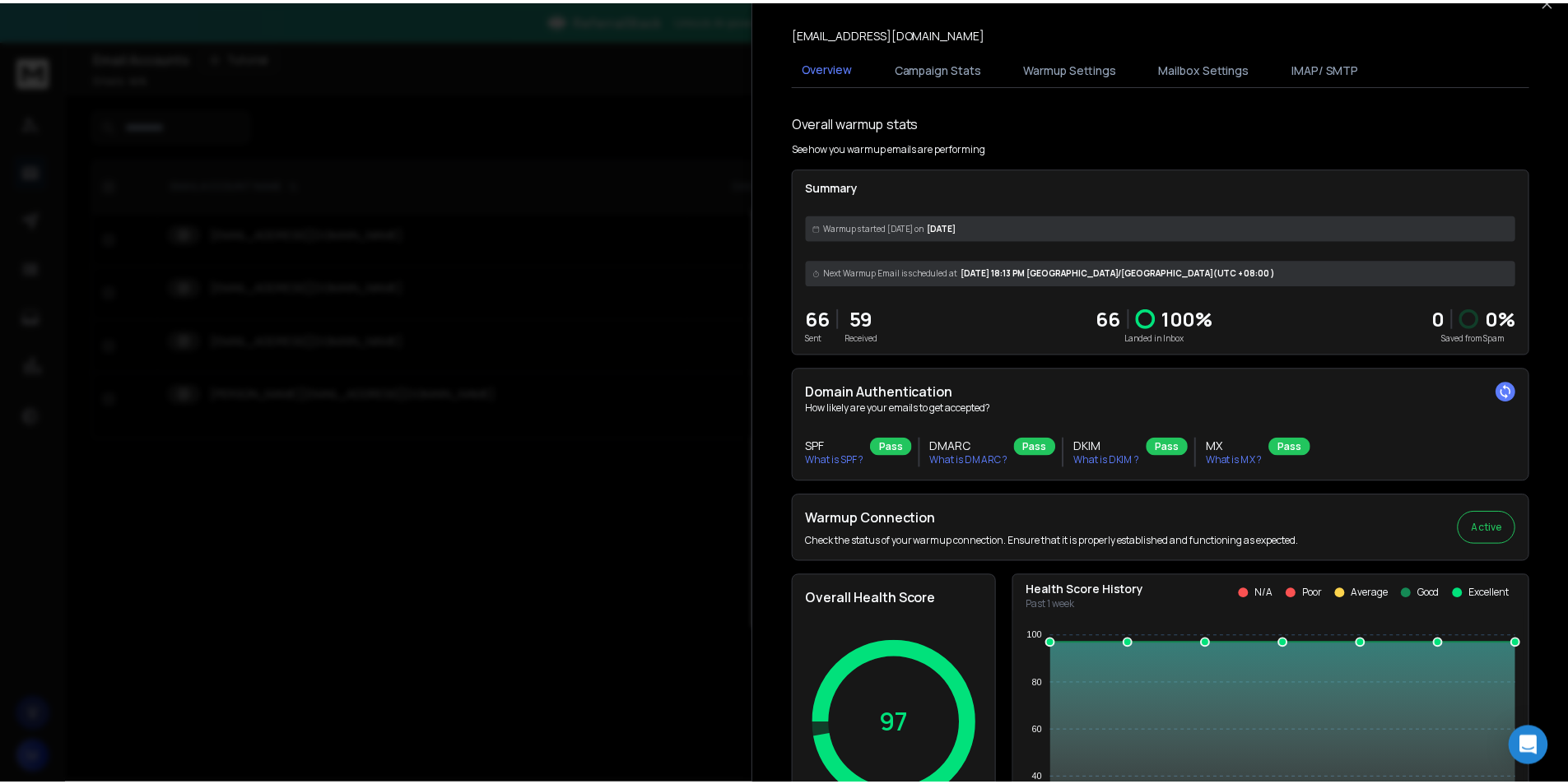
scroll to position [0, 0]
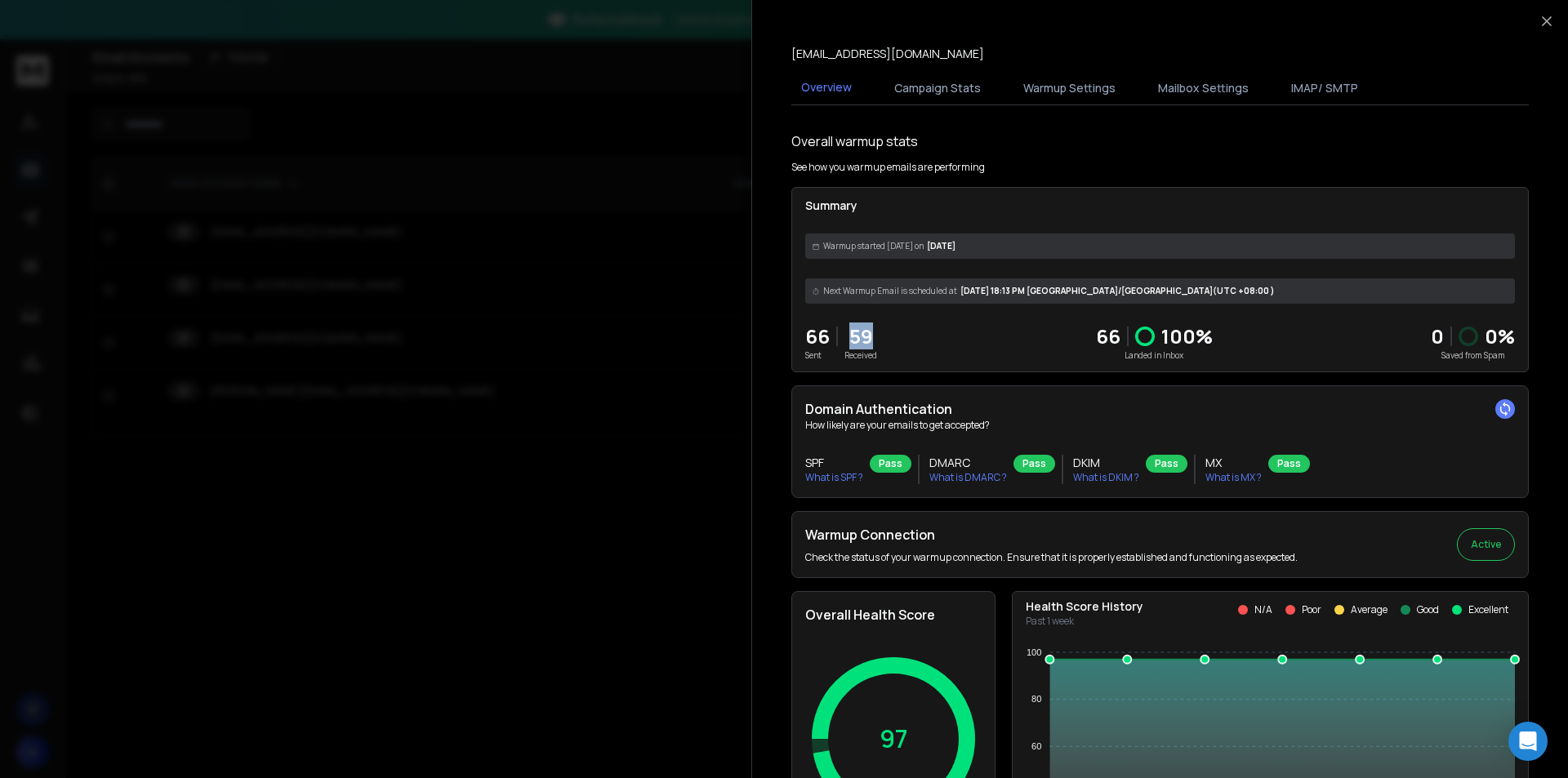
drag, startPoint x: 854, startPoint y: 345, endPoint x: 877, endPoint y: 342, distance: 23.2
click at [877, 342] on p "59" at bounding box center [861, 336] width 33 height 27
click at [877, 341] on p "59" at bounding box center [861, 336] width 33 height 27
drag, startPoint x: 822, startPoint y: 342, endPoint x: 838, endPoint y: 342, distance: 16.0
click at [838, 342] on div "66 Sent 59 Received" at bounding box center [841, 342] width 72 height 38
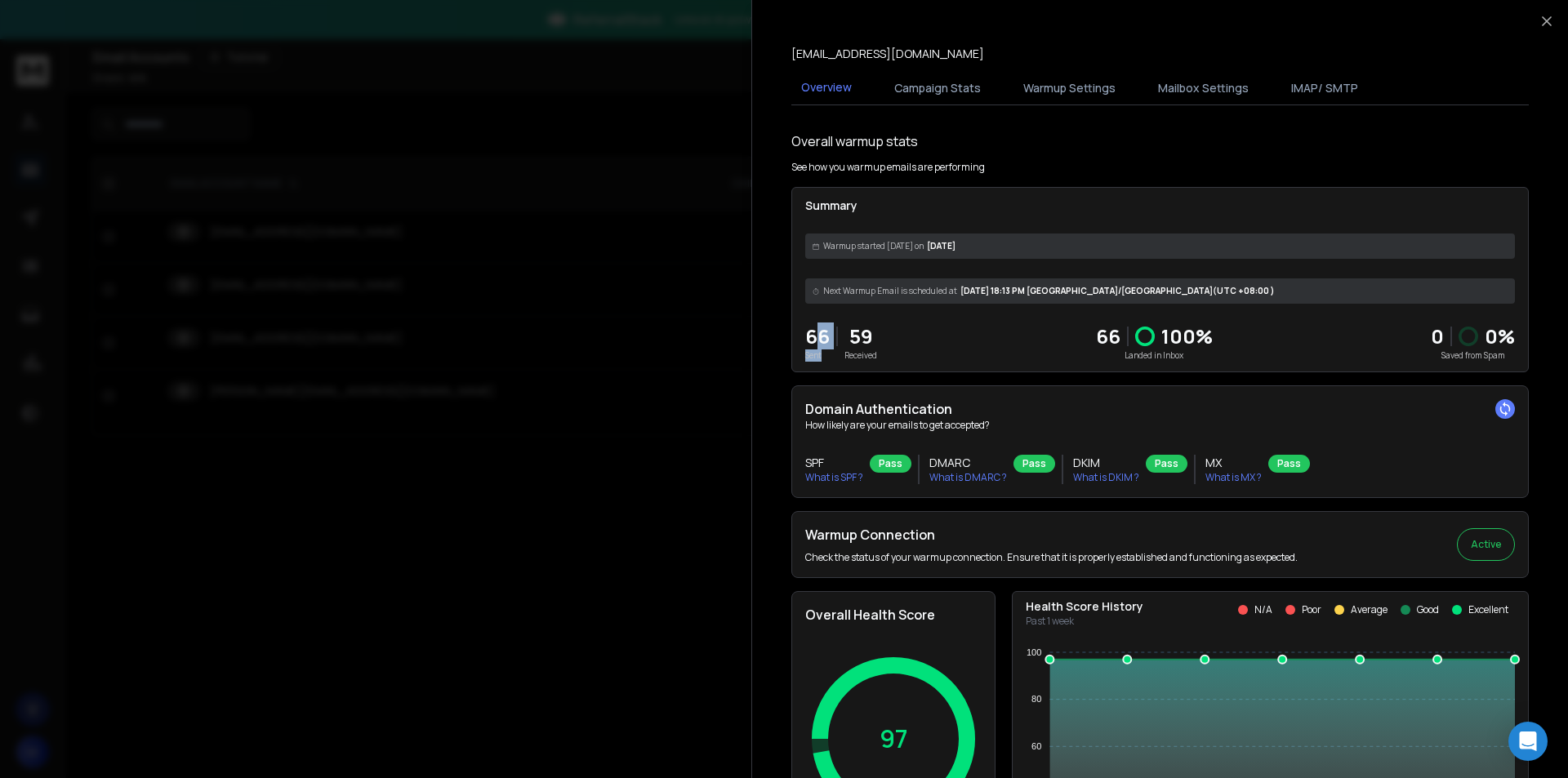
click at [838, 342] on div "66 Sent 59 Received" at bounding box center [841, 342] width 72 height 38
click at [935, 76] on button "Campaign Stats" at bounding box center [938, 88] width 107 height 35
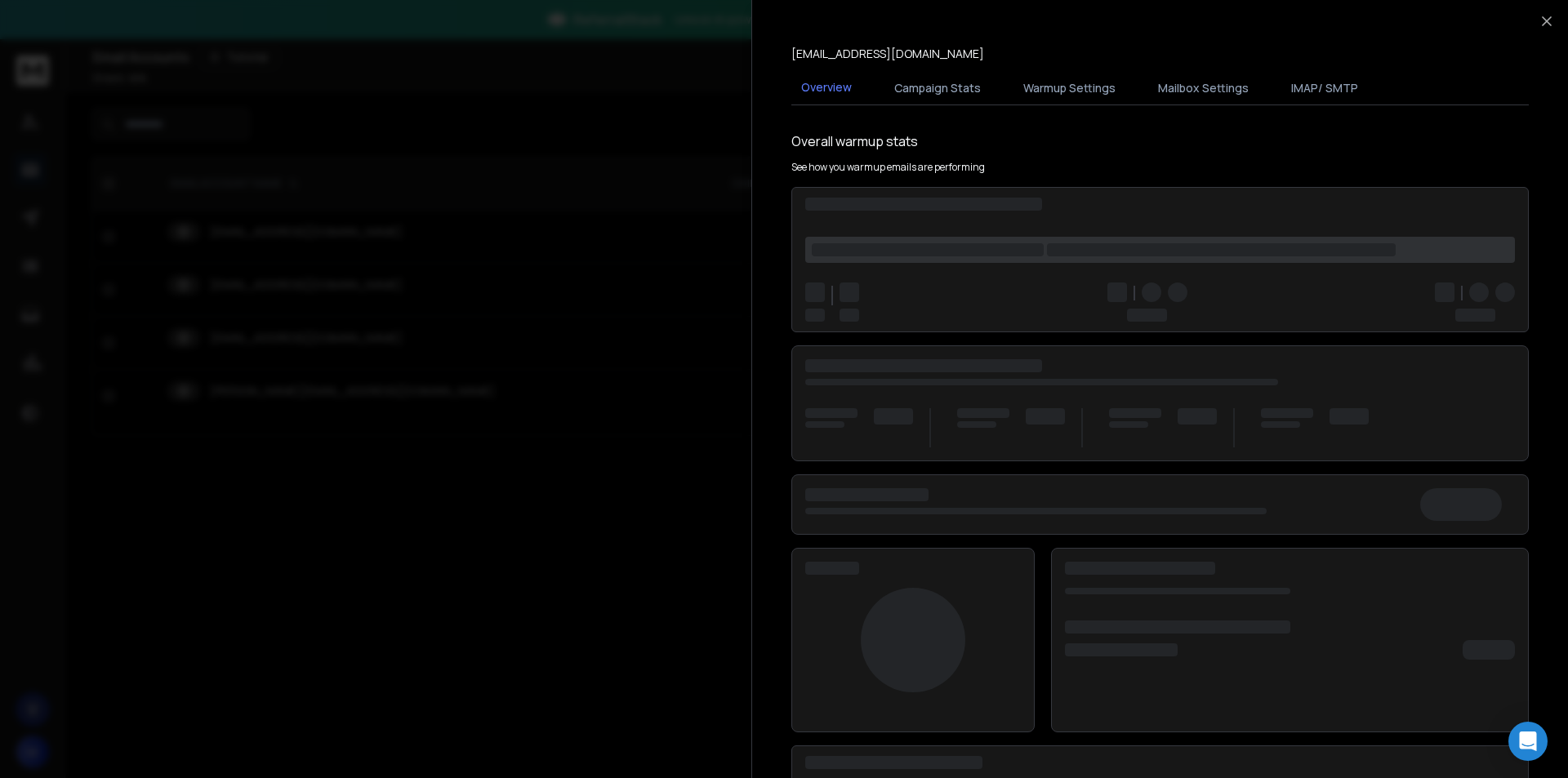
click at [507, 367] on div at bounding box center [784, 389] width 1568 height 778
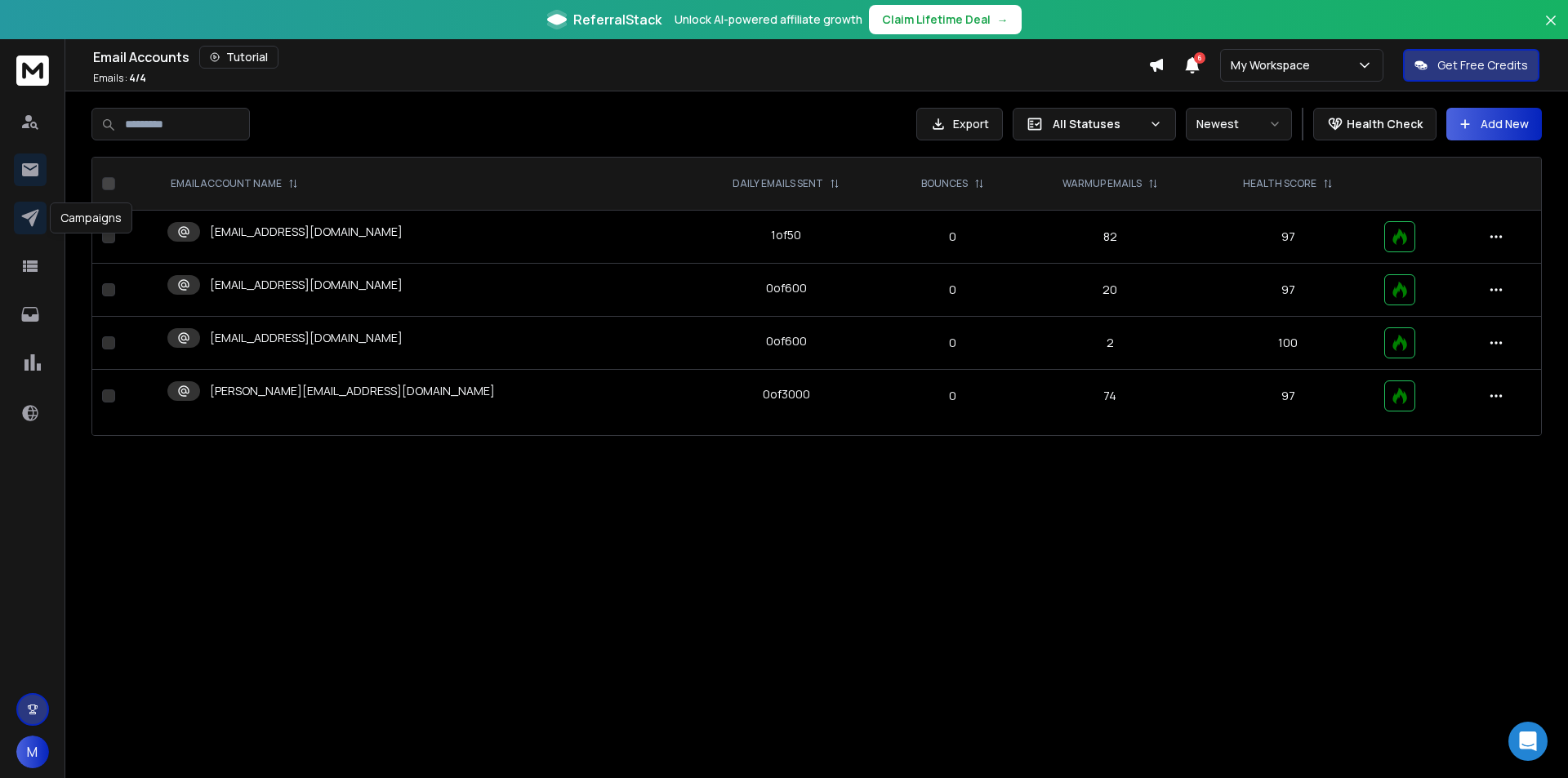
click at [43, 212] on link at bounding box center [30, 218] width 33 height 33
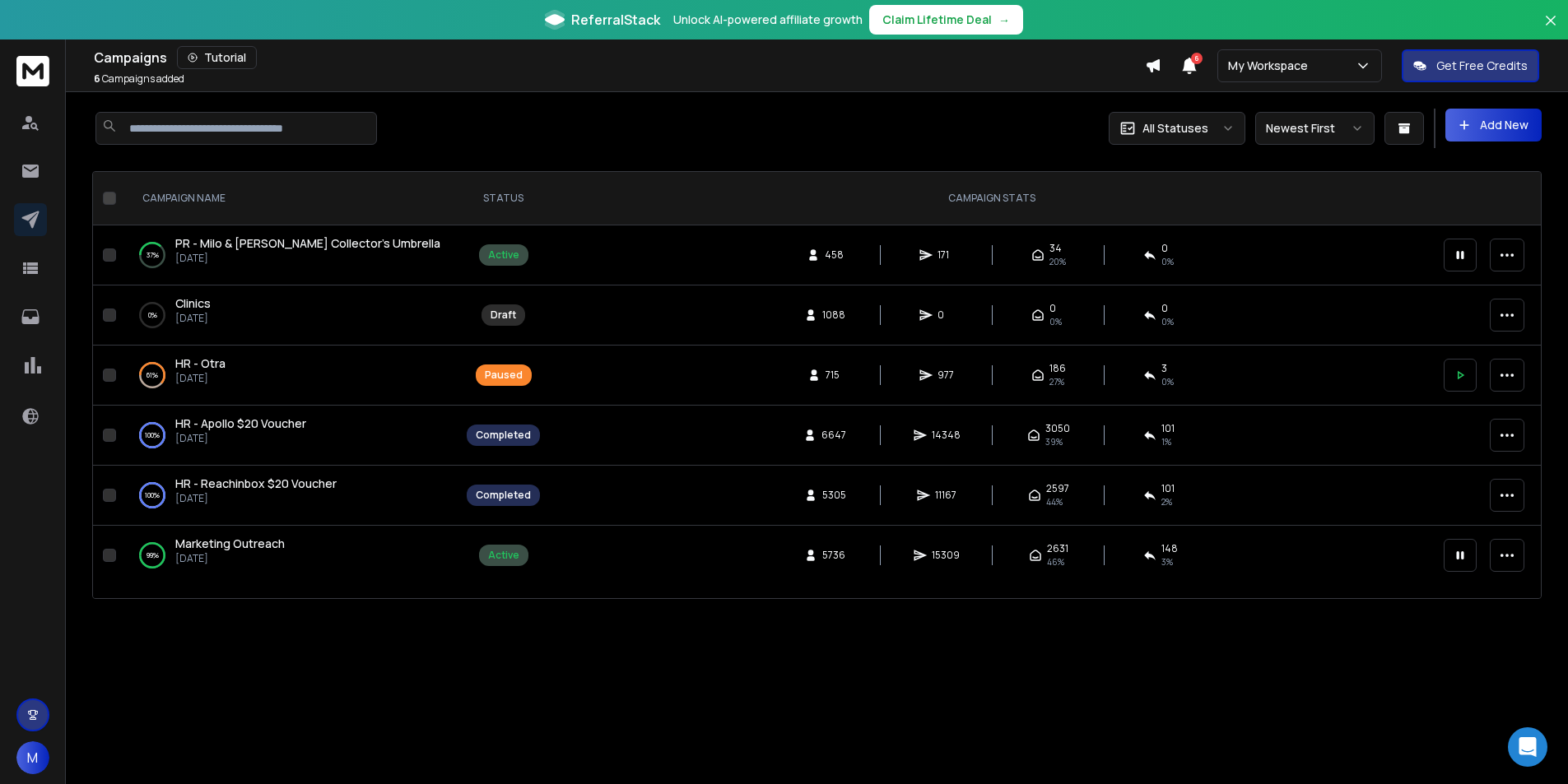
click at [299, 266] on div "PR - Milo & [PERSON_NAME] Collector's Umbrella [DATE]" at bounding box center [307, 255] width 265 height 40
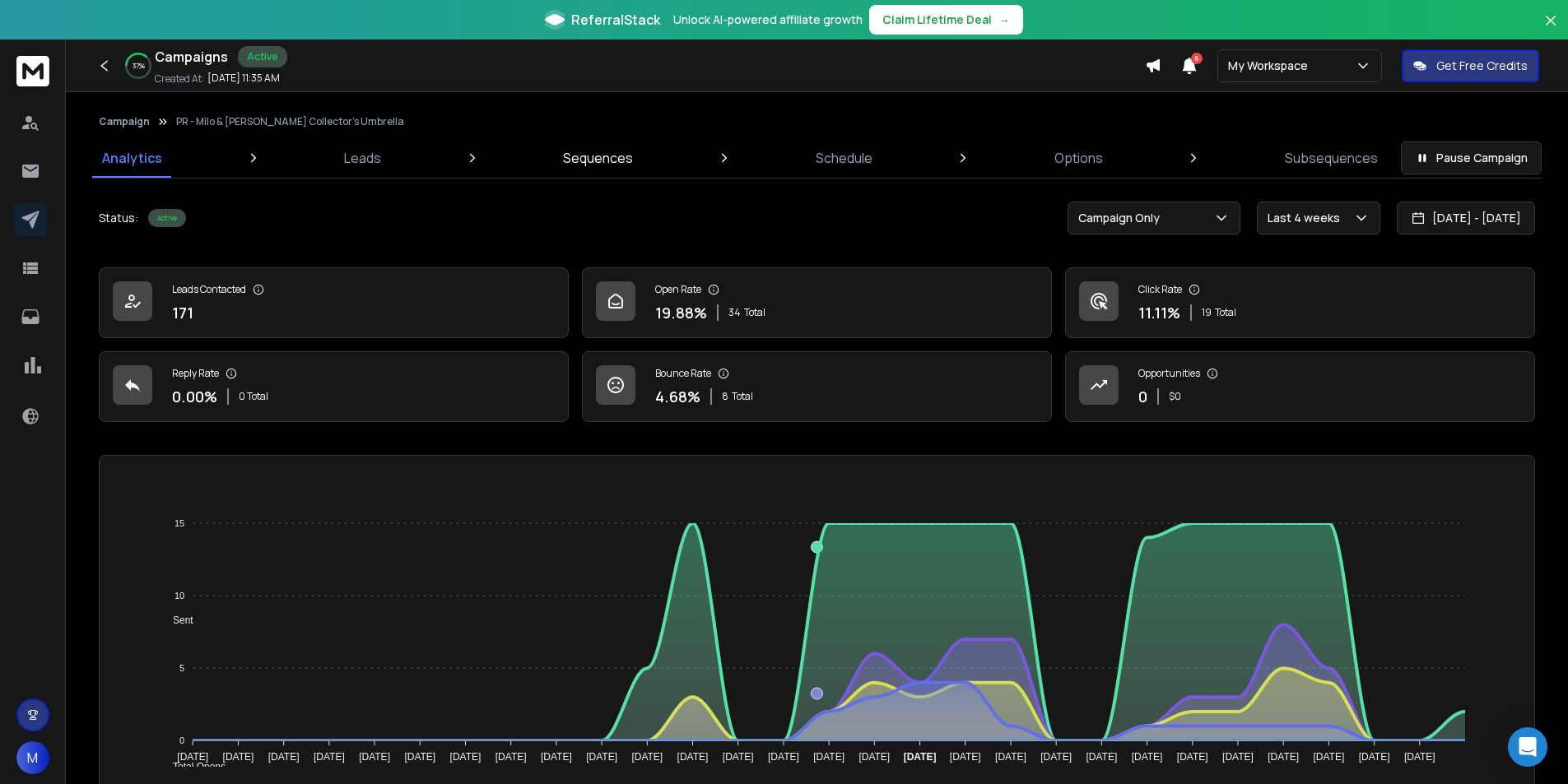
click at [600, 161] on p "Sequences" at bounding box center [598, 158] width 70 height 20
